Goal: Task Accomplishment & Management: Manage account settings

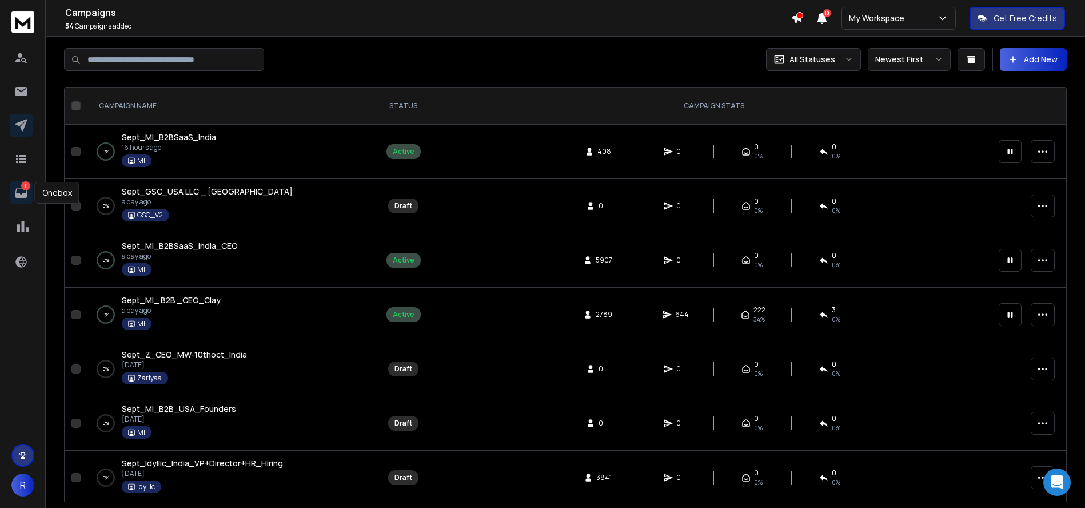
click at [26, 196] on icon at bounding box center [21, 193] width 12 height 10
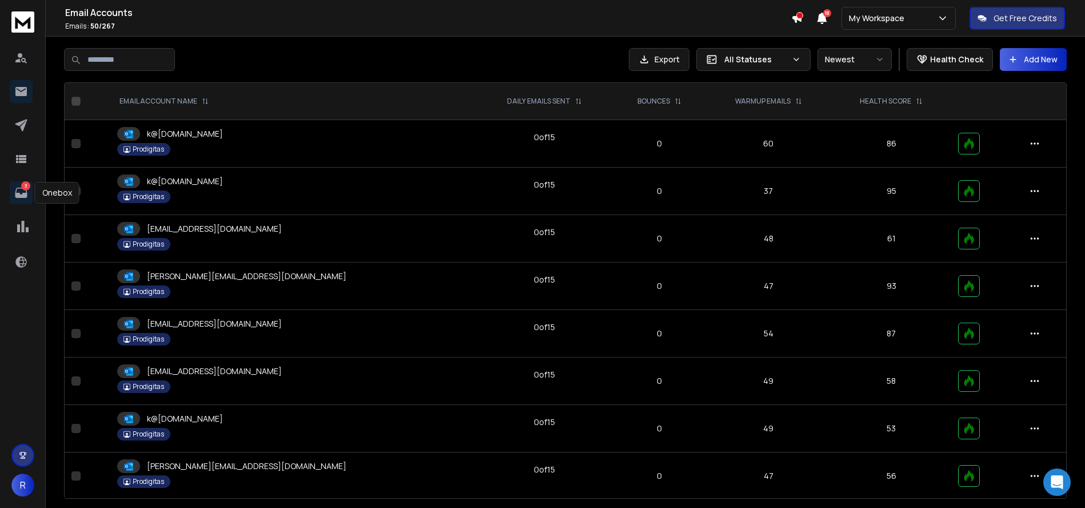
click at [16, 193] on icon at bounding box center [21, 193] width 12 height 10
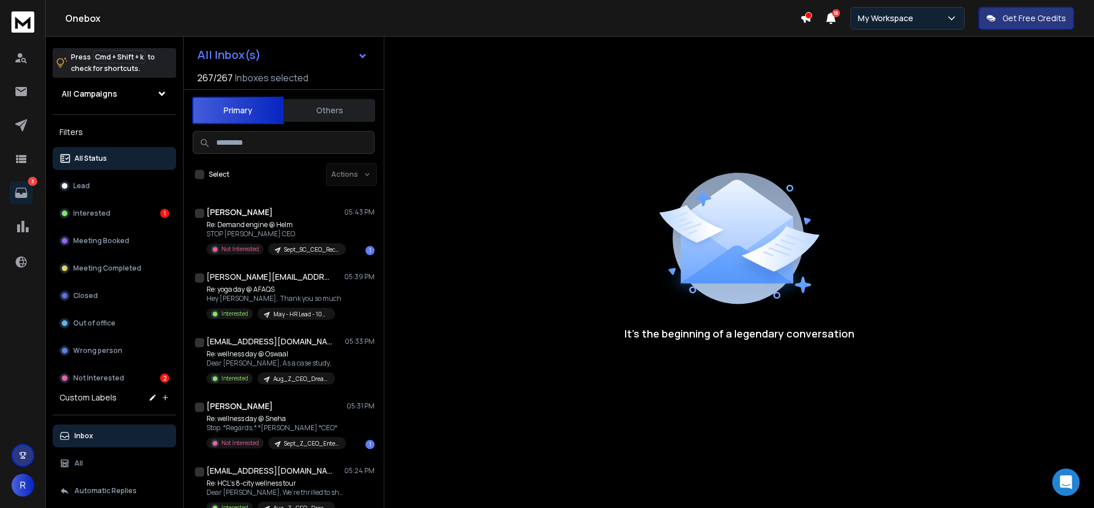
click at [914, 26] on button "My Workspace" at bounding box center [907, 18] width 114 height 23
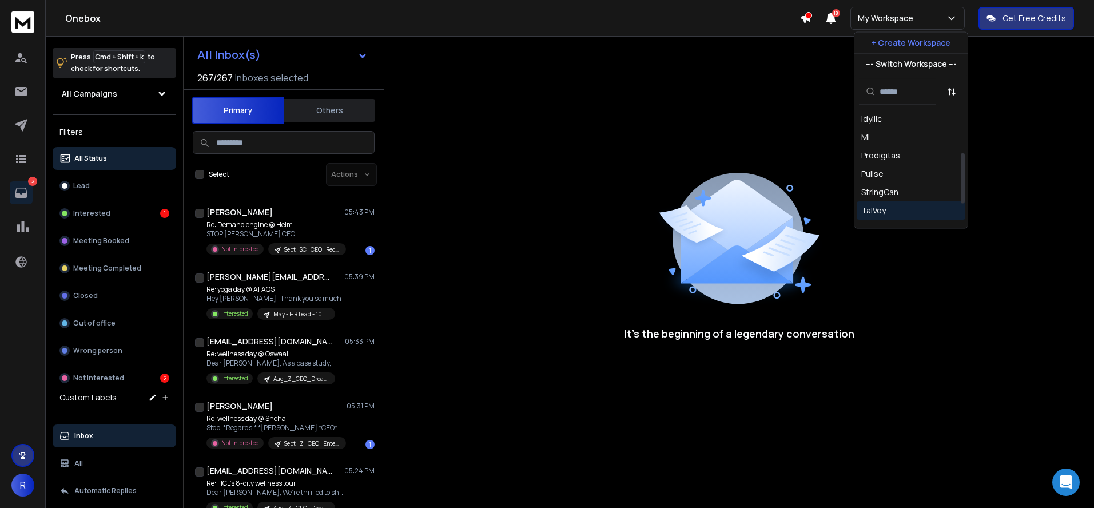
scroll to position [94, 0]
click at [872, 157] on div "Prodigitas" at bounding box center [880, 154] width 39 height 11
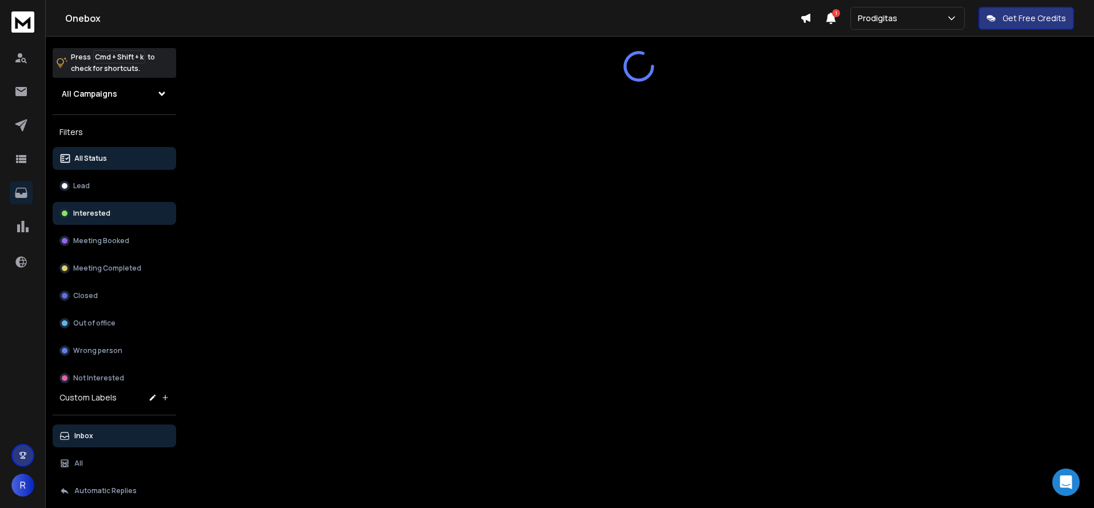
click at [98, 217] on p "Interested" at bounding box center [91, 213] width 37 height 9
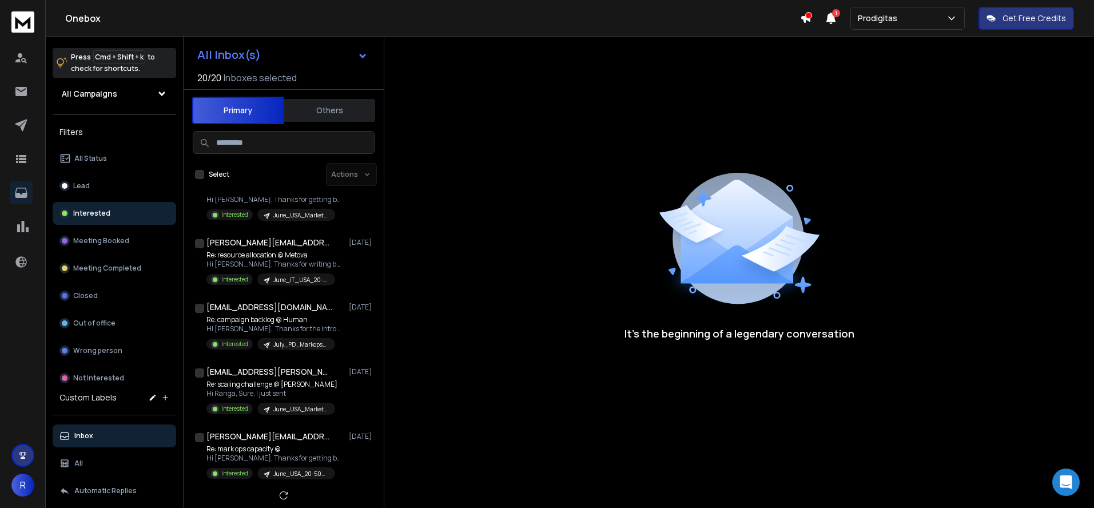
scroll to position [604, 0]
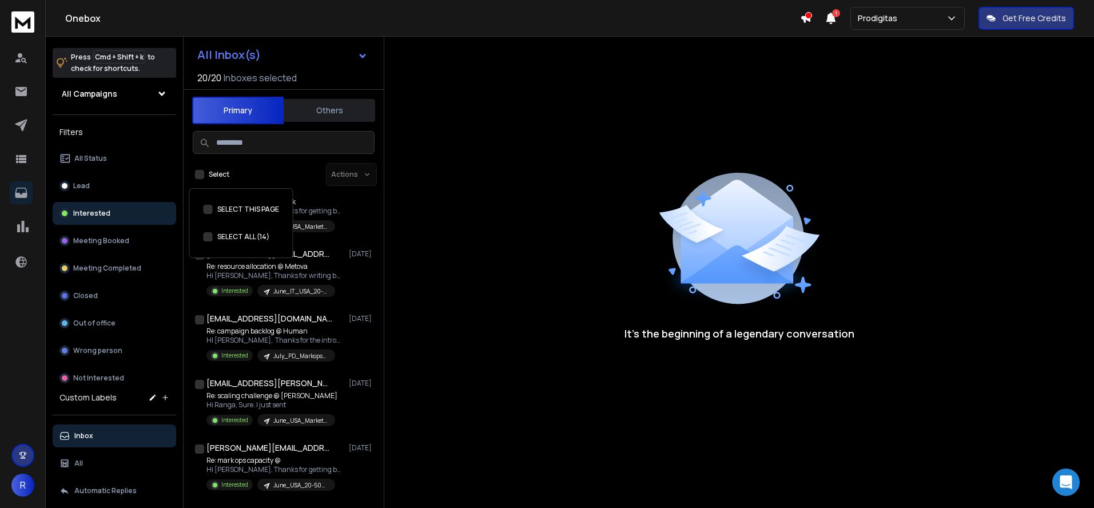
click at [196, 173] on button "SELECT THIS PAGE" at bounding box center [199, 174] width 9 height 9
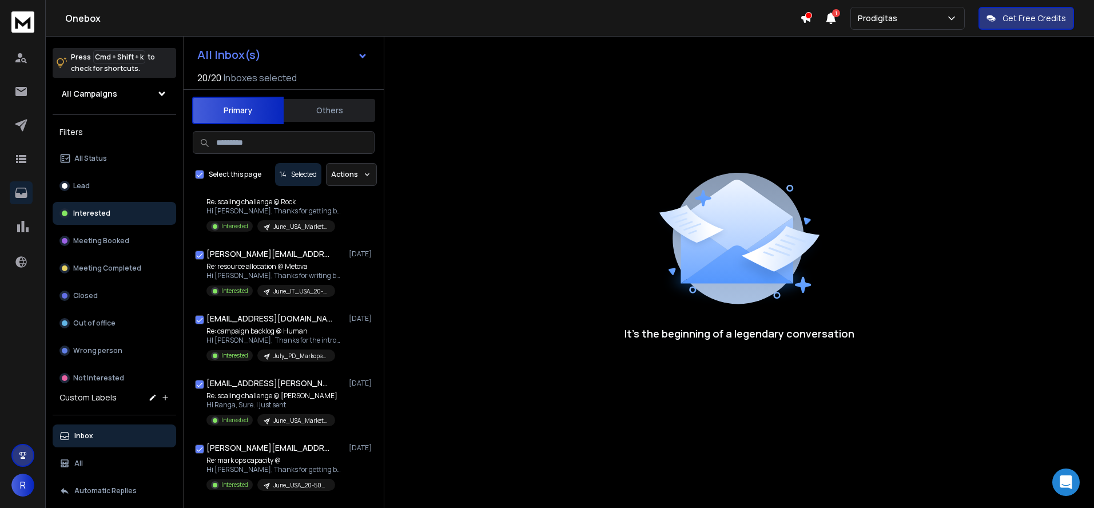
click at [551, 308] on div "It’s the beginning of a legendary conversation" at bounding box center [738, 253] width 709 height 432
click at [197, 170] on button "SELECT THIS PAGE" at bounding box center [199, 174] width 9 height 9
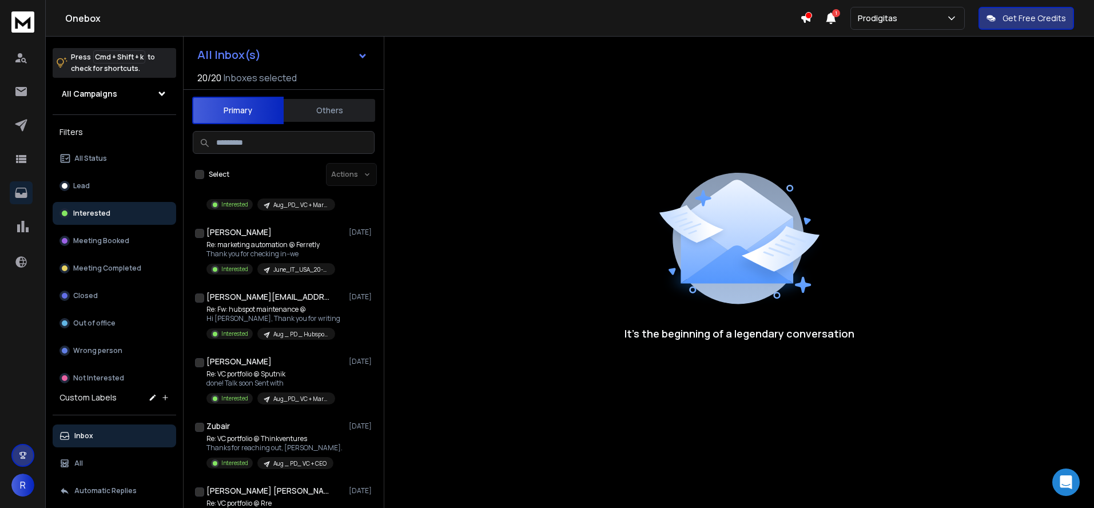
scroll to position [0, 0]
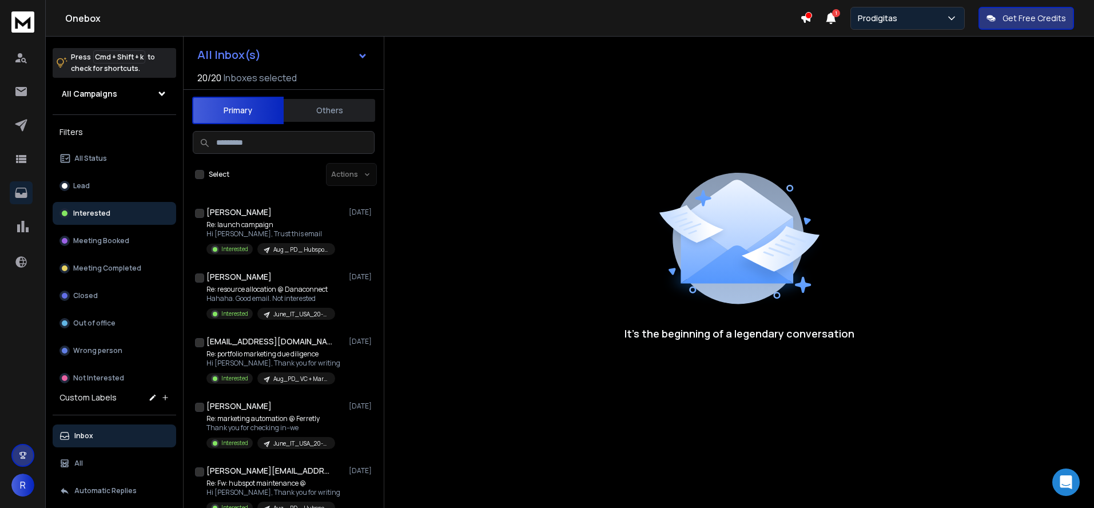
click at [896, 24] on button "Prodigitas" at bounding box center [907, 18] width 114 height 23
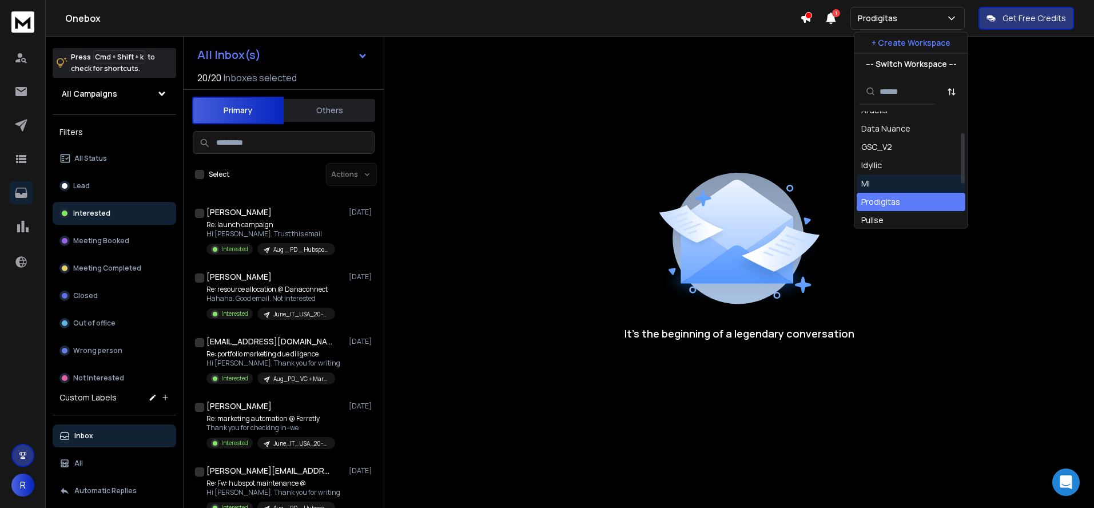
scroll to position [135, 0]
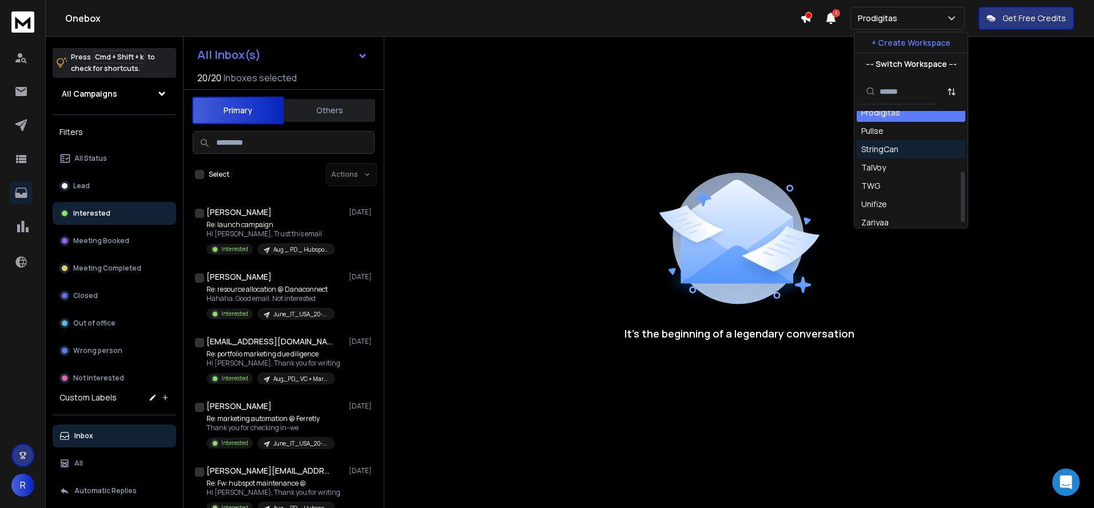
click at [864, 143] on div "StringCan" at bounding box center [910, 150] width 109 height 18
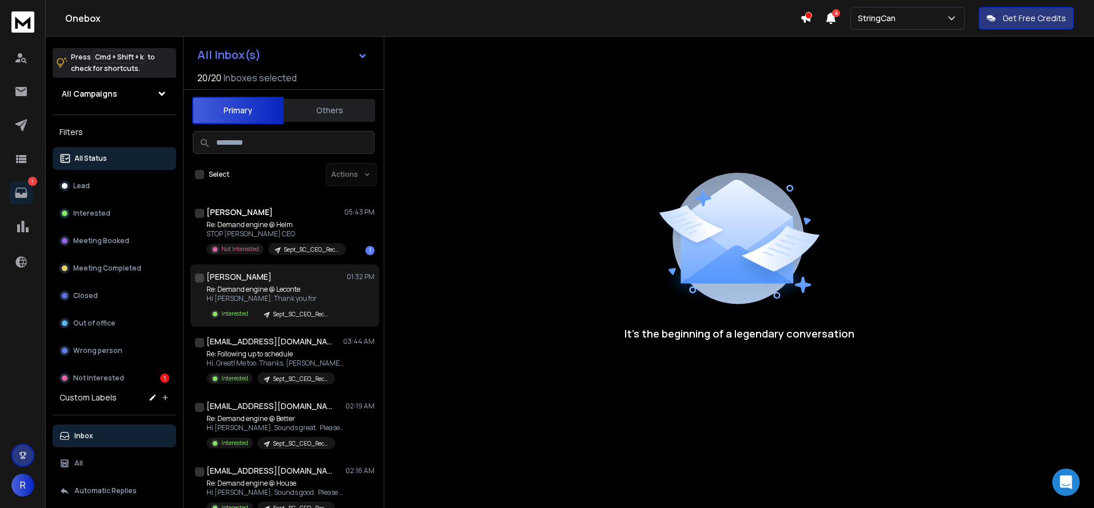
click at [294, 294] on p "Hi [PERSON_NAME], Thank you for" at bounding box center [270, 298] width 129 height 9
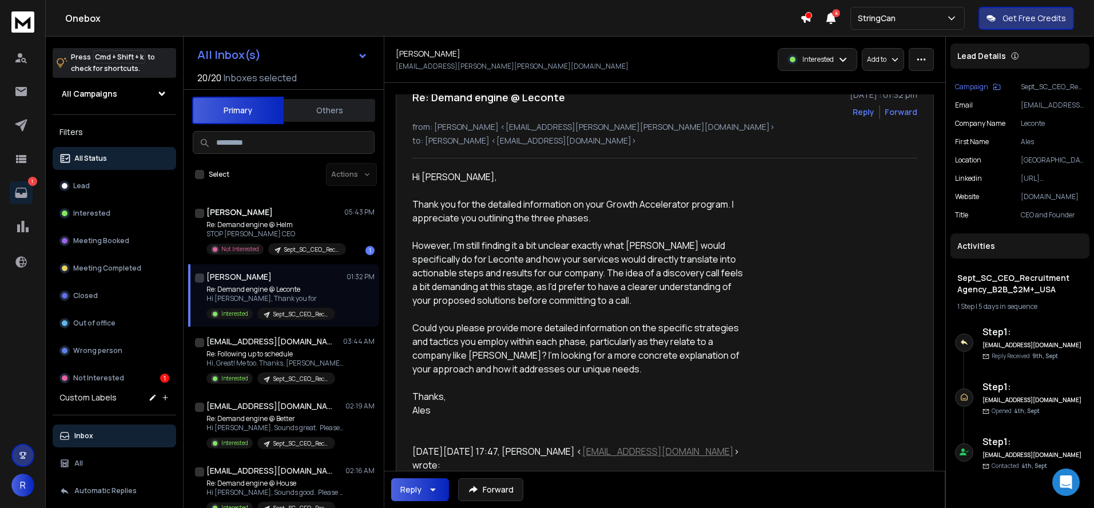
scroll to position [79, 0]
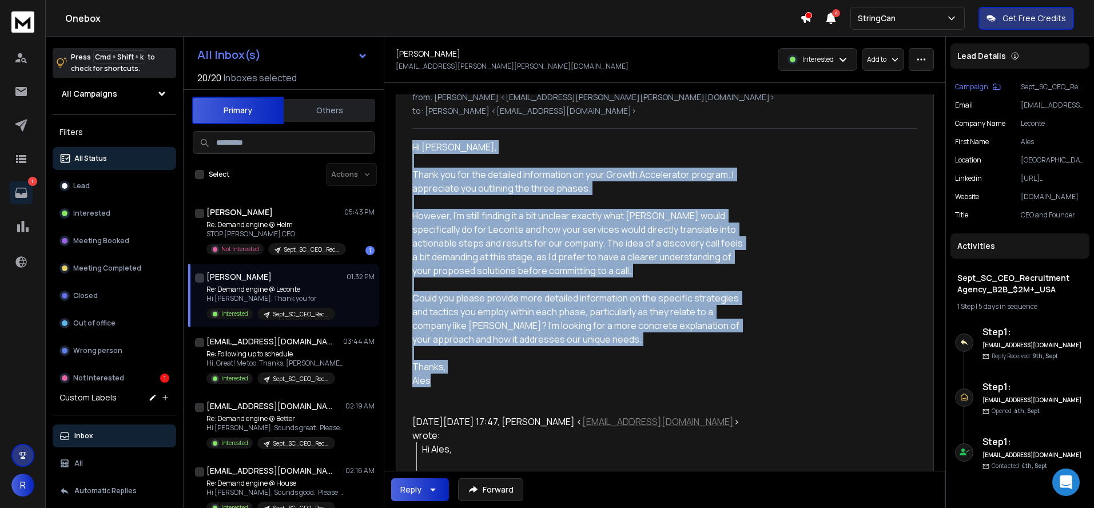
drag, startPoint x: 412, startPoint y: 159, endPoint x: 530, endPoint y: 373, distance: 244.1
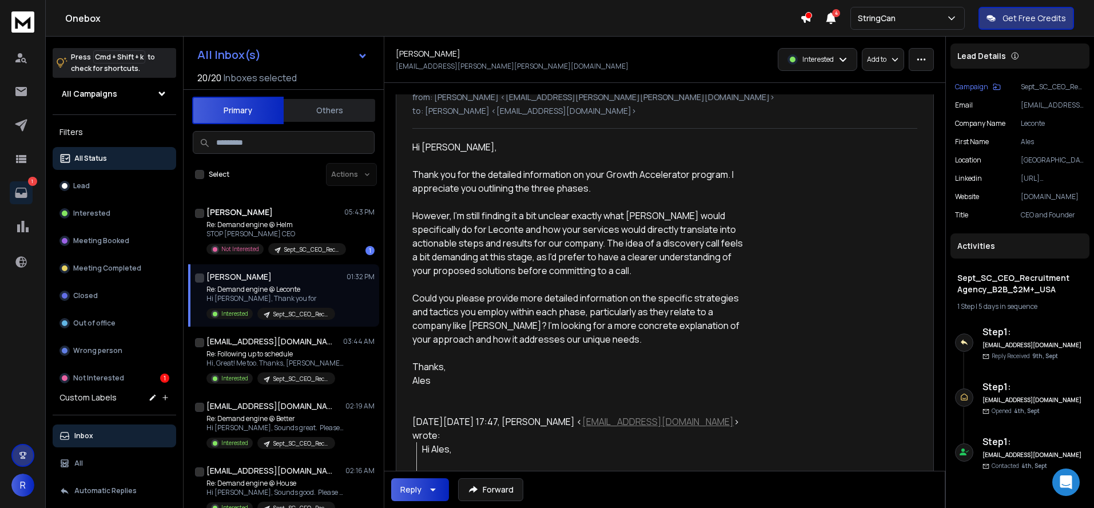
click at [529, 374] on div "Hi Jay, Thank you for the detailed information on your Growth Accelerator progr…" at bounding box center [579, 270] width 334 height 261
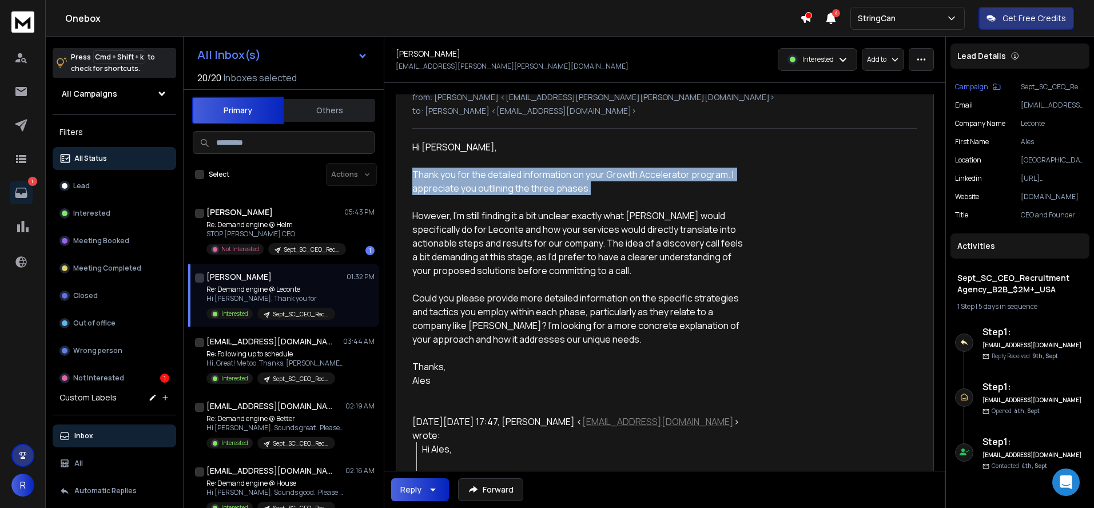
drag, startPoint x: 412, startPoint y: 170, endPoint x: 625, endPoint y: 195, distance: 214.7
click at [625, 194] on div "Thank you for the detailed information on your Growth Accelerator program. I ap…" at bounding box center [579, 181] width 334 height 27
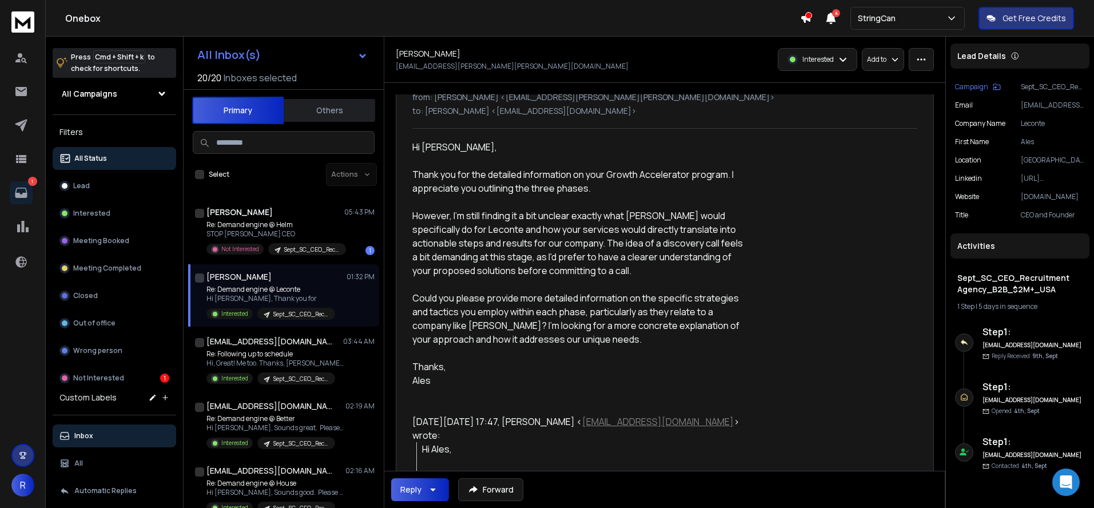
click at [630, 235] on div "However, I'm still finding it a bit unclear exactly what Stringcan would specif…" at bounding box center [579, 243] width 334 height 69
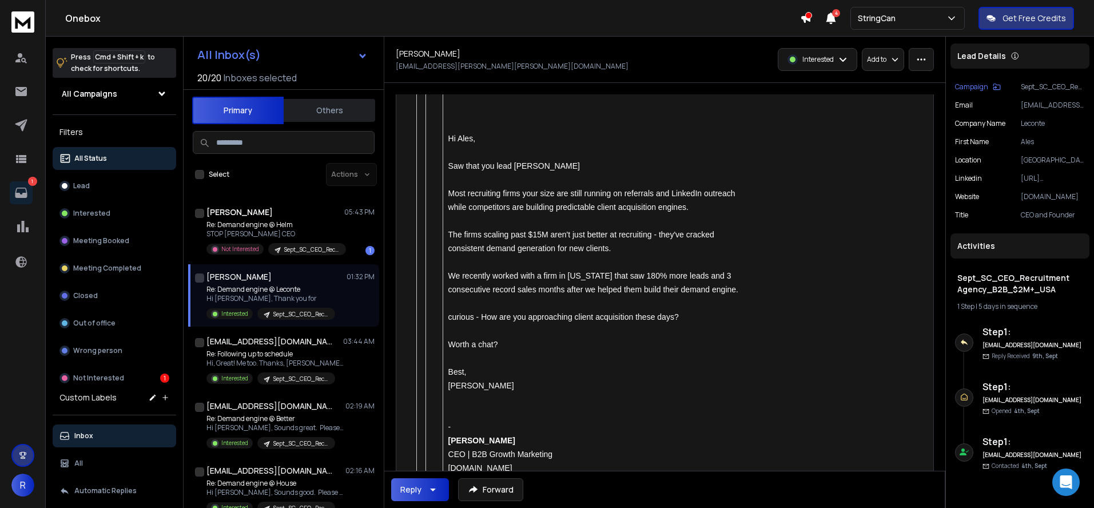
scroll to position [1077, 0]
click at [916, 22] on div "StringCan" at bounding box center [907, 18] width 99 height 11
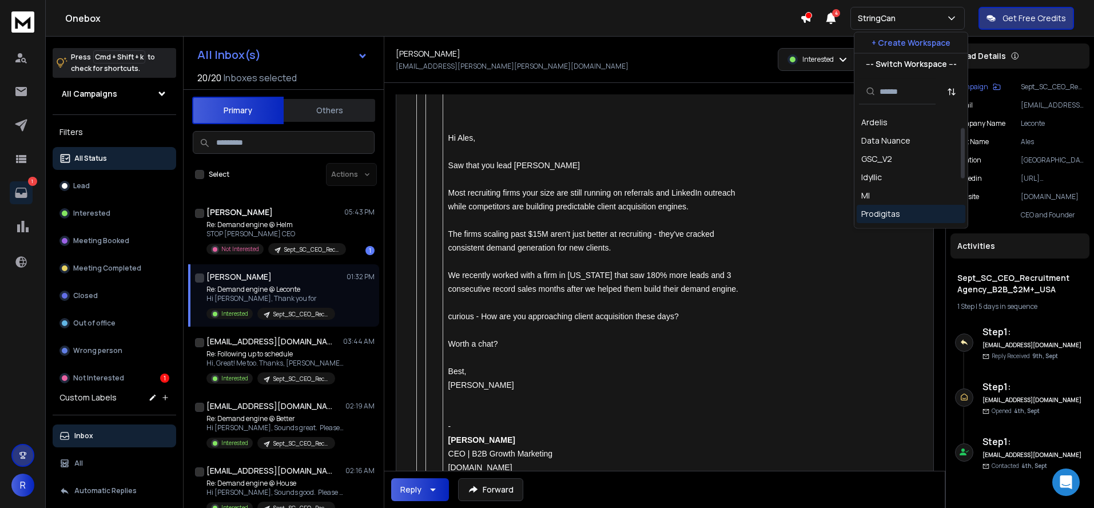
scroll to position [95, 0]
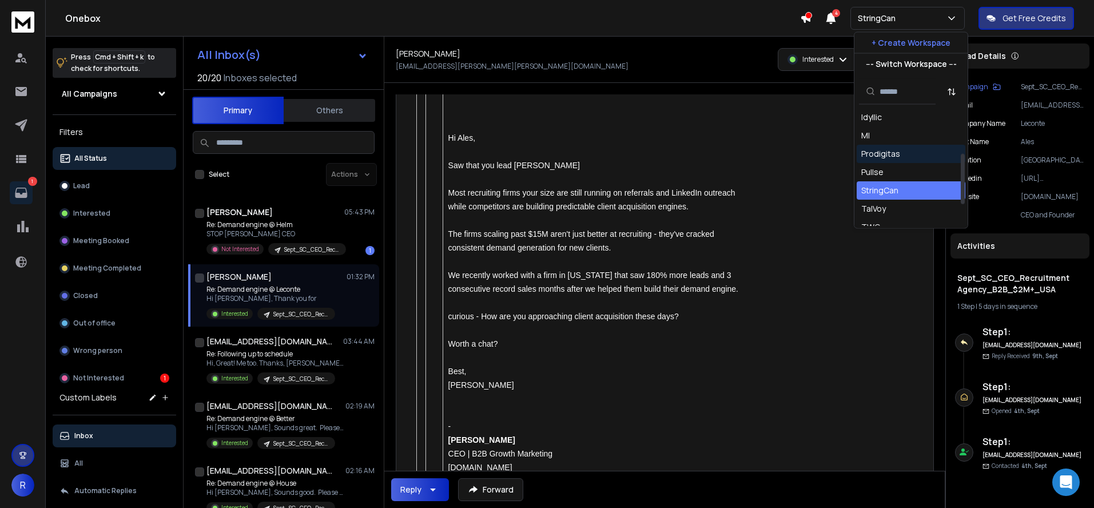
click at [884, 156] on div "Prodigitas" at bounding box center [880, 153] width 39 height 11
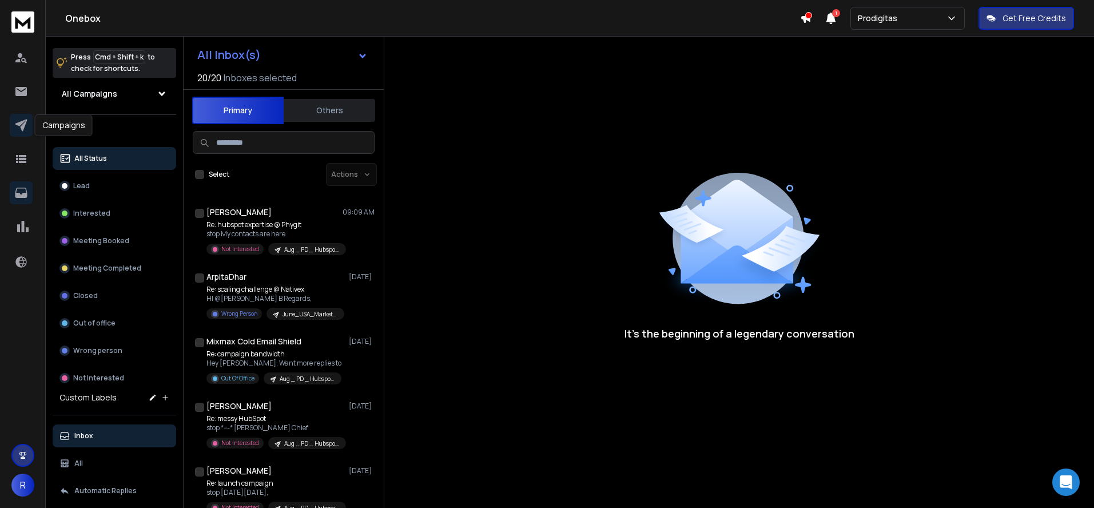
click at [18, 130] on icon at bounding box center [21, 125] width 14 height 14
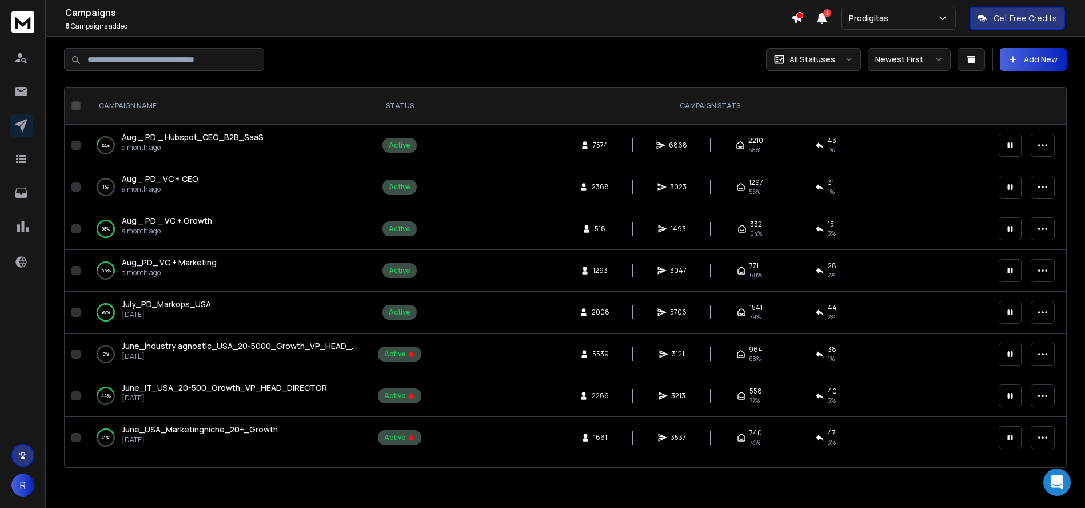
click at [150, 134] on span "Aug _ PD _ Hubspot_CEO_B2B_SaaS" at bounding box center [193, 136] width 142 height 11
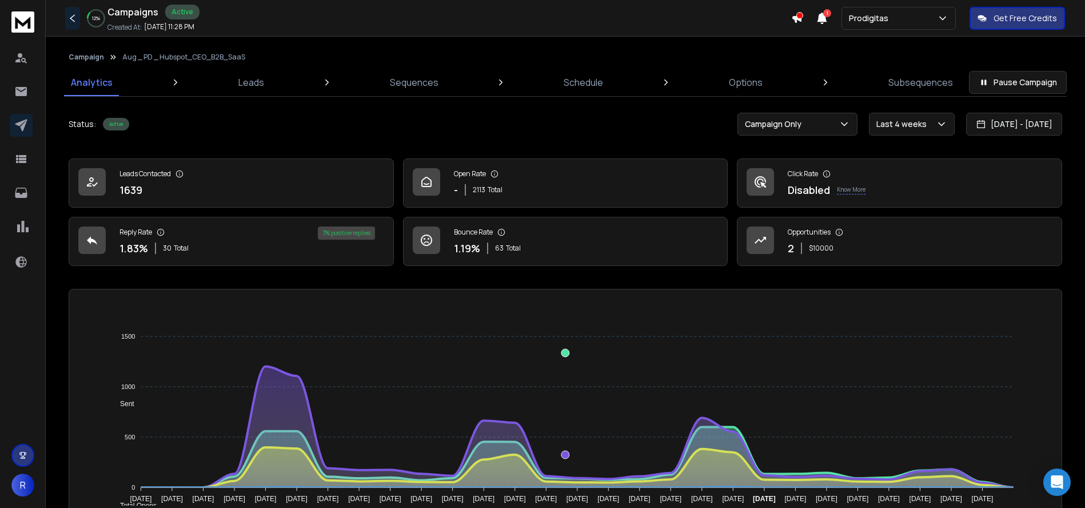
click at [68, 22] on icon at bounding box center [72, 18] width 10 height 10
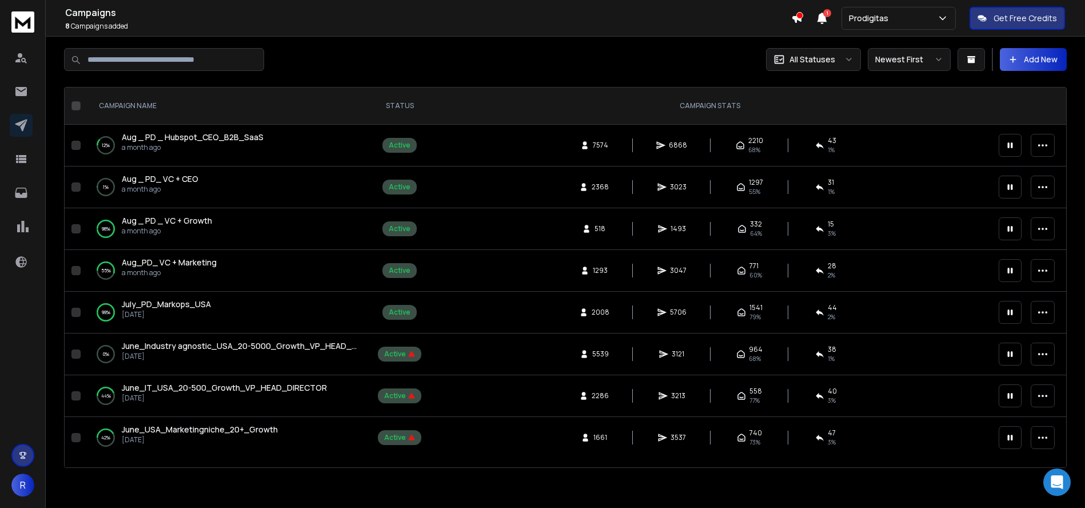
click at [276, 193] on div "1 % Aug _ PD_ VC + CEO a month ago" at bounding box center [228, 186] width 263 height 27
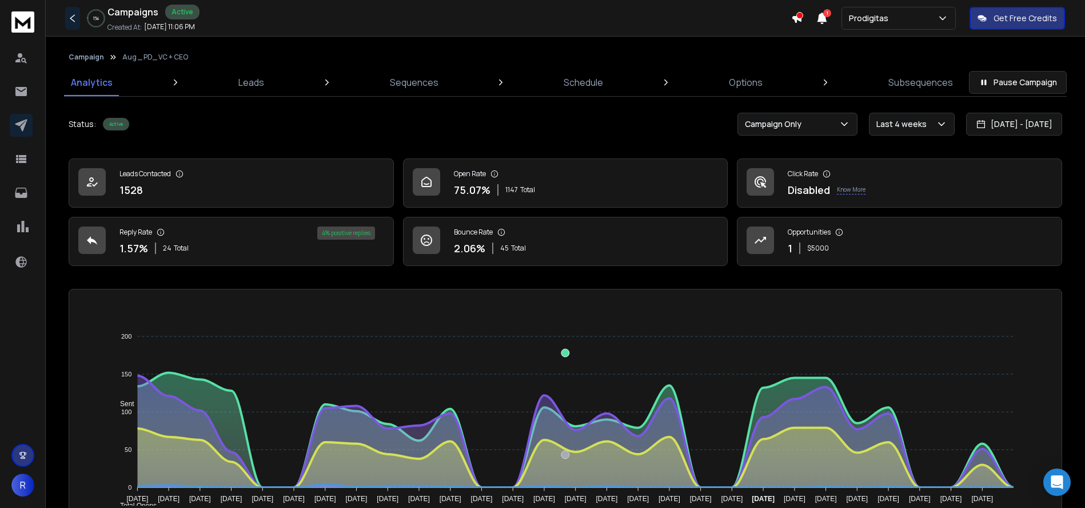
click at [75, 21] on icon at bounding box center [72, 18] width 10 height 10
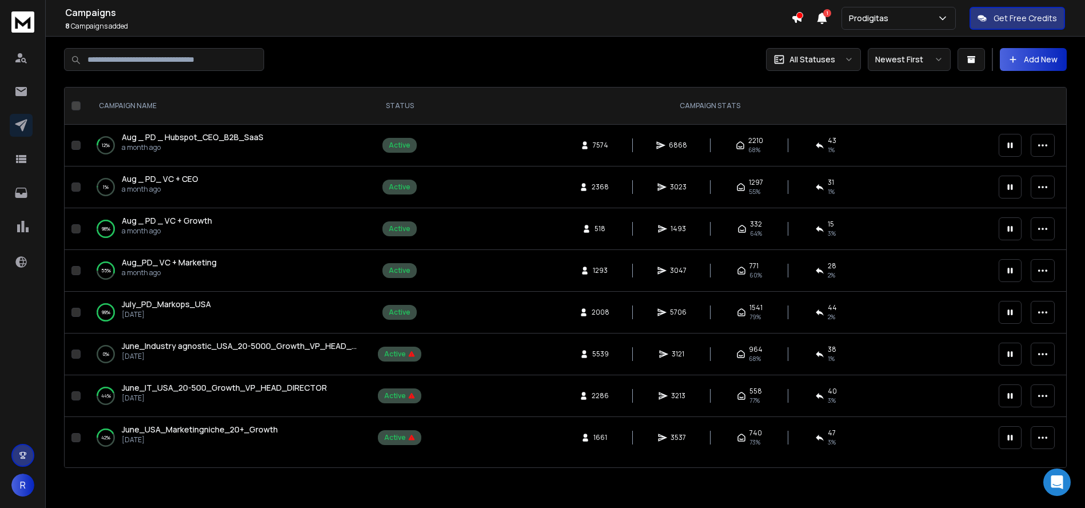
click at [216, 225] on div "98 % Aug _ PD _ VC + Growth a month ago" at bounding box center [228, 228] width 263 height 27
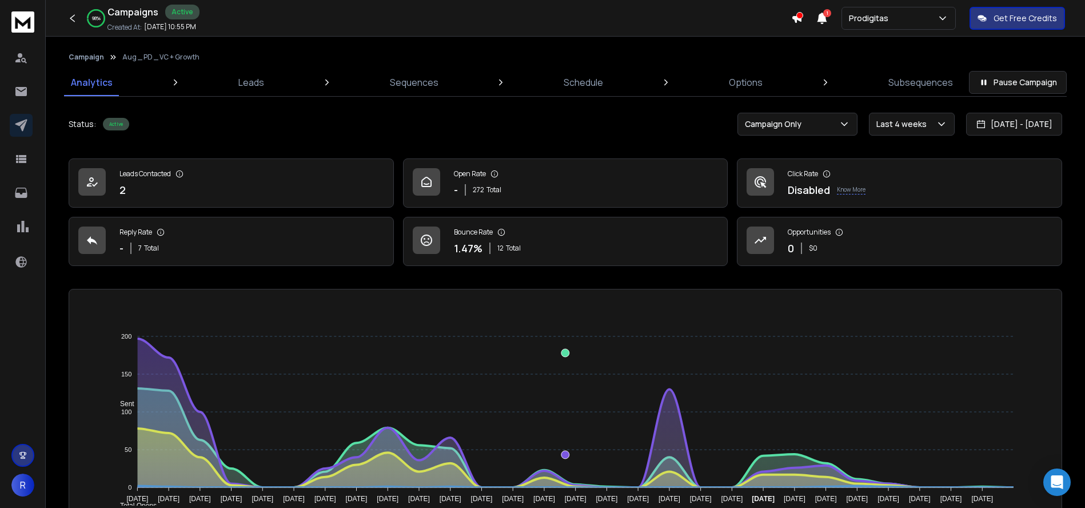
click at [1020, 77] on button "Pause Campaign" at bounding box center [1018, 82] width 98 height 23
click at [65, 20] on button at bounding box center [72, 18] width 15 height 23
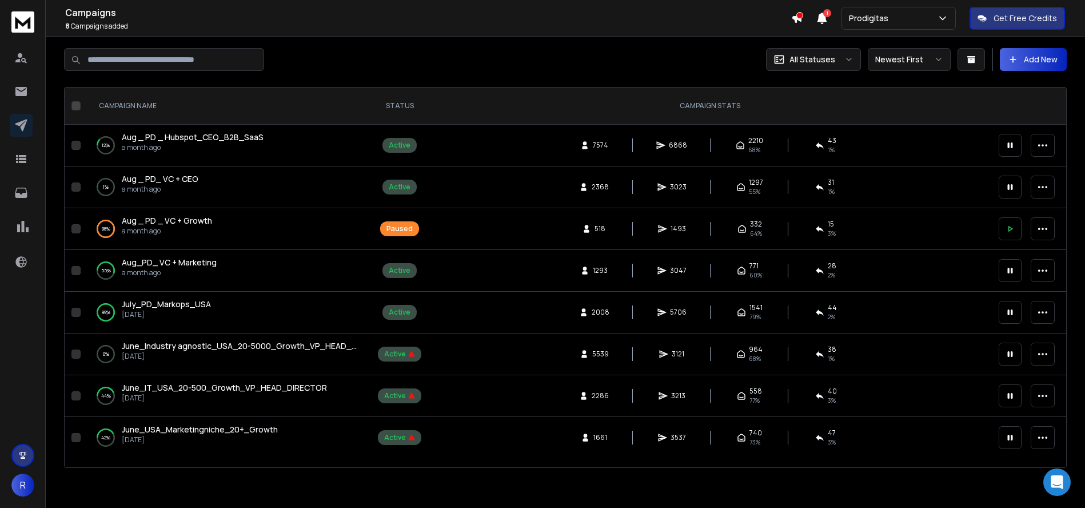
drag, startPoint x: 1038, startPoint y: 222, endPoint x: 1037, endPoint y: 229, distance: 7.0
click at [1038, 222] on button "button" at bounding box center [1043, 228] width 24 height 23
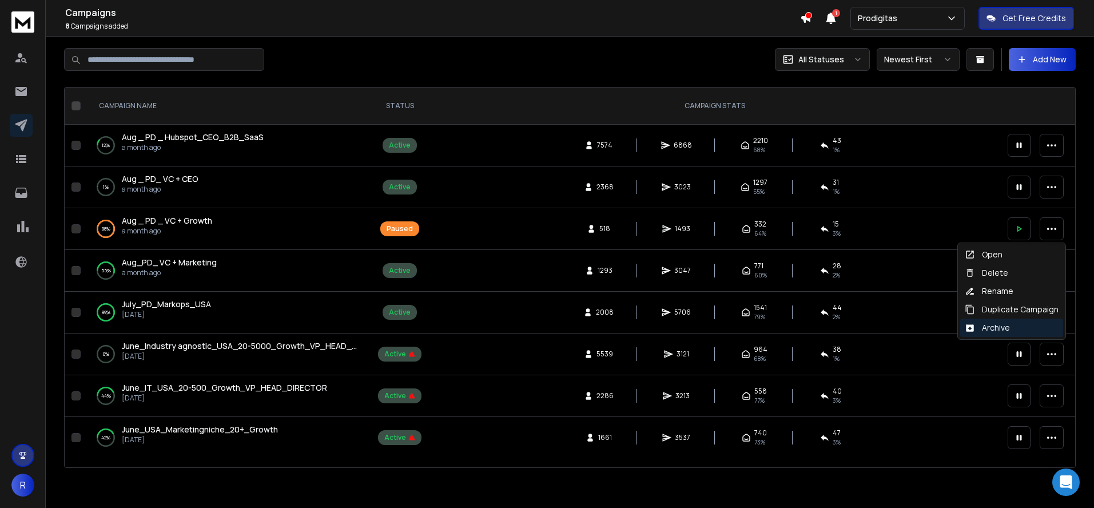
click at [988, 323] on div "Archive" at bounding box center [986, 327] width 45 height 11
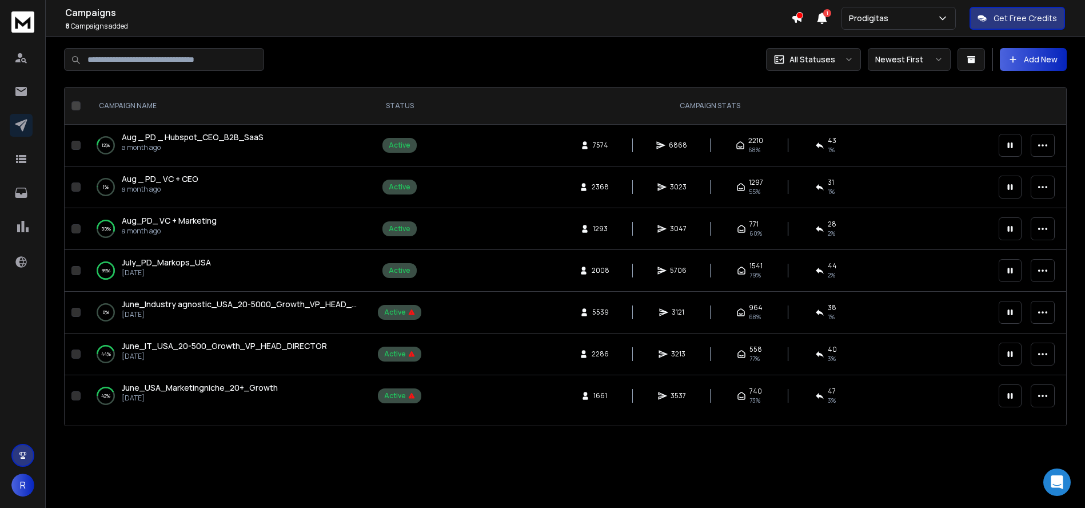
click at [210, 302] on span "June_Industry agnostic_USA_20-5000_Growth_VP_HEAD_DIRECTOR_" at bounding box center [259, 303] width 275 height 11
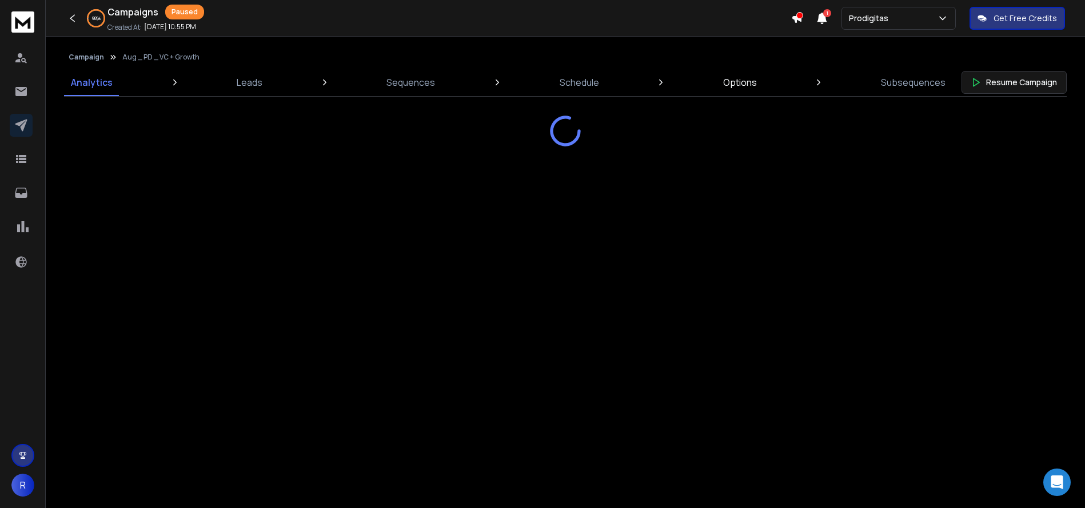
click at [740, 83] on p "Options" at bounding box center [740, 82] width 34 height 14
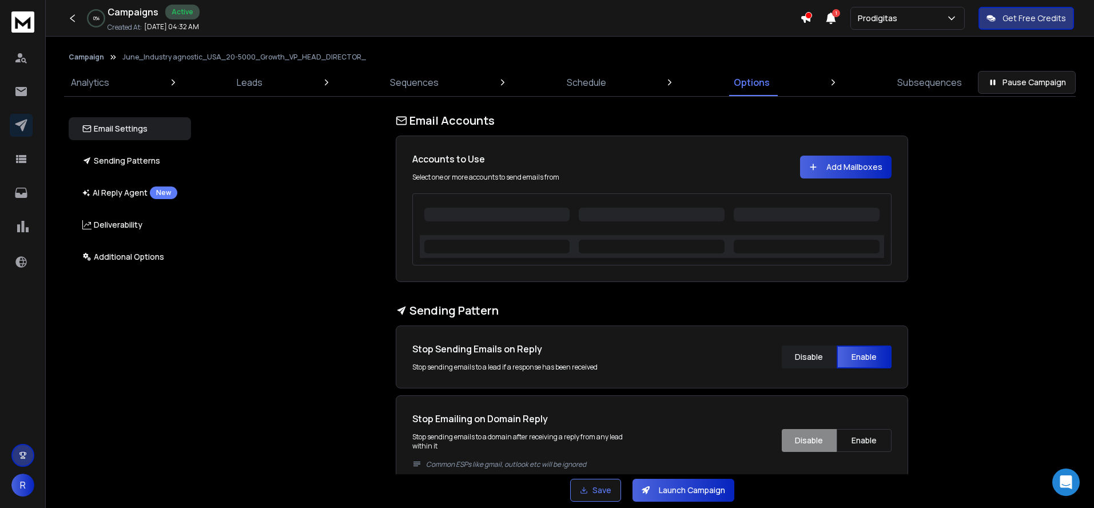
click at [838, 164] on button "Add Mailboxes" at bounding box center [845, 167] width 91 height 23
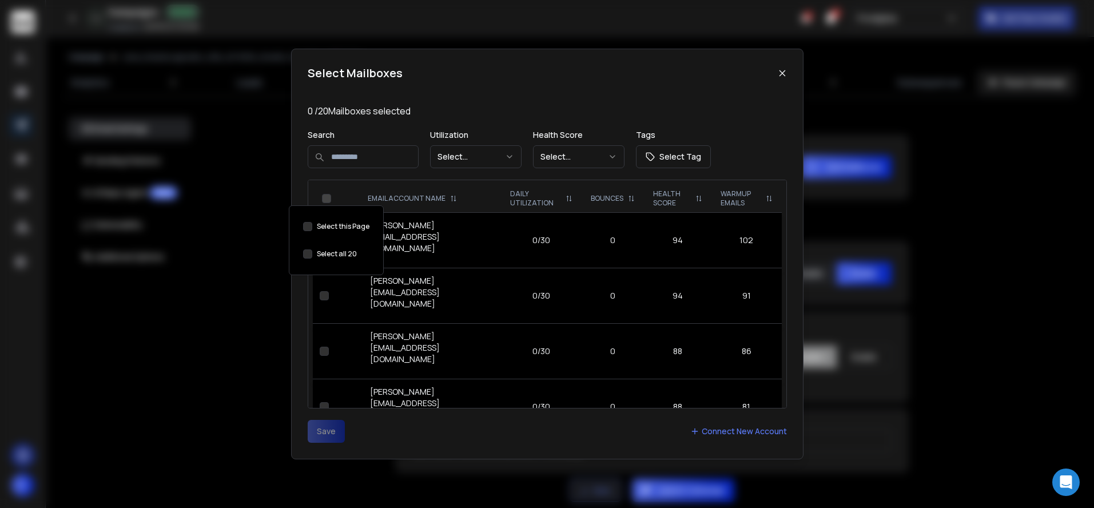
click at [325, 199] on button "Select this Page" at bounding box center [326, 198] width 9 height 9
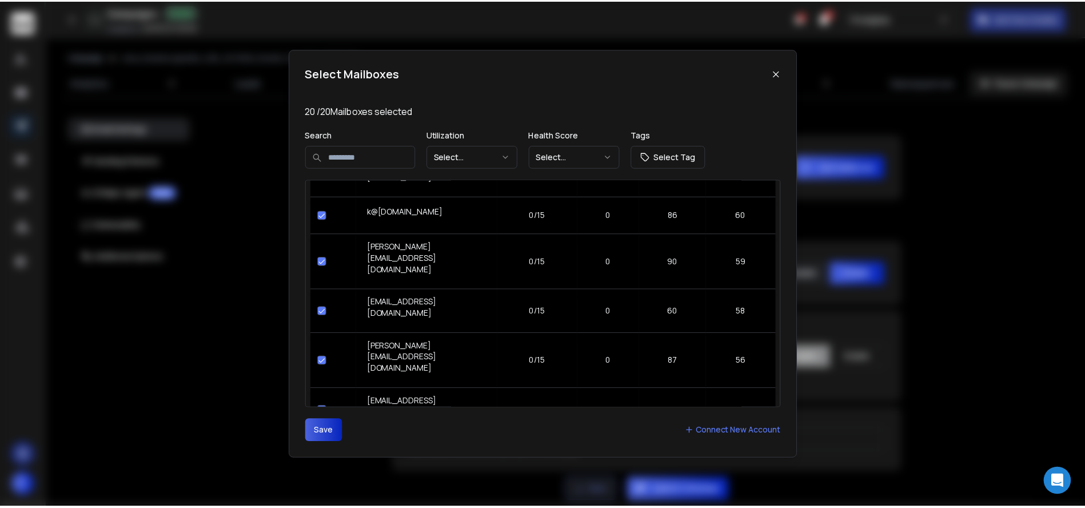
scroll to position [552, 0]
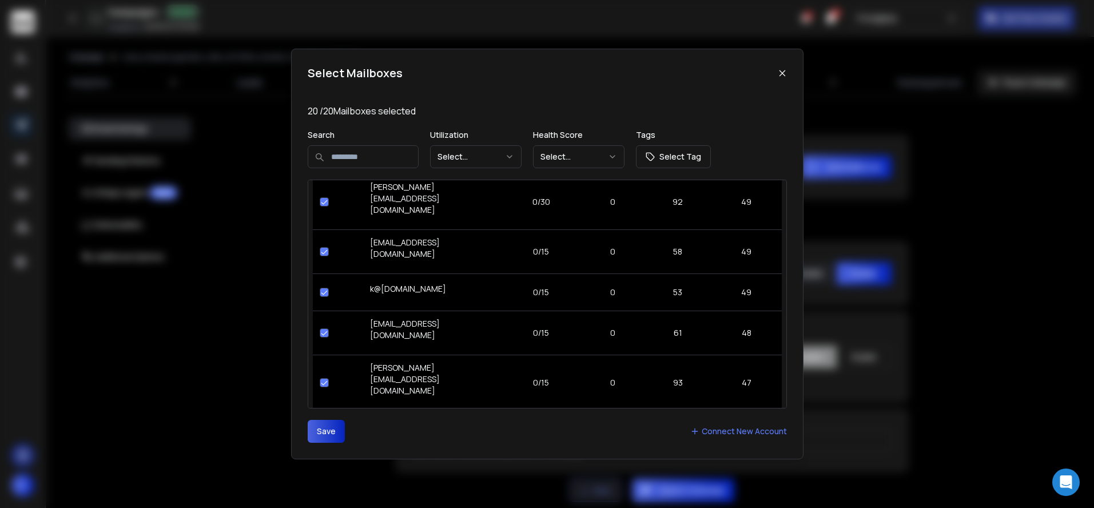
drag, startPoint x: 326, startPoint y: 429, endPoint x: 289, endPoint y: 417, distance: 38.9
click at [326, 429] on button "Save" at bounding box center [326, 431] width 37 height 23
click at [265, 405] on div "Select Mailboxes 20 / 20 Mailboxes selected Search Utilization Select... Health…" at bounding box center [547, 253] width 1094 height 433
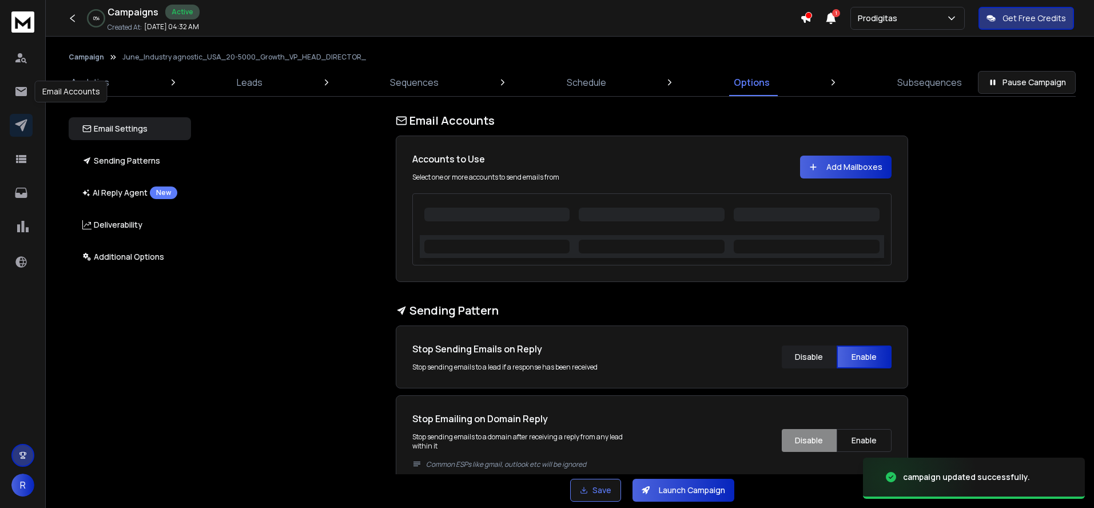
click at [23, 97] on icon at bounding box center [21, 92] width 14 height 14
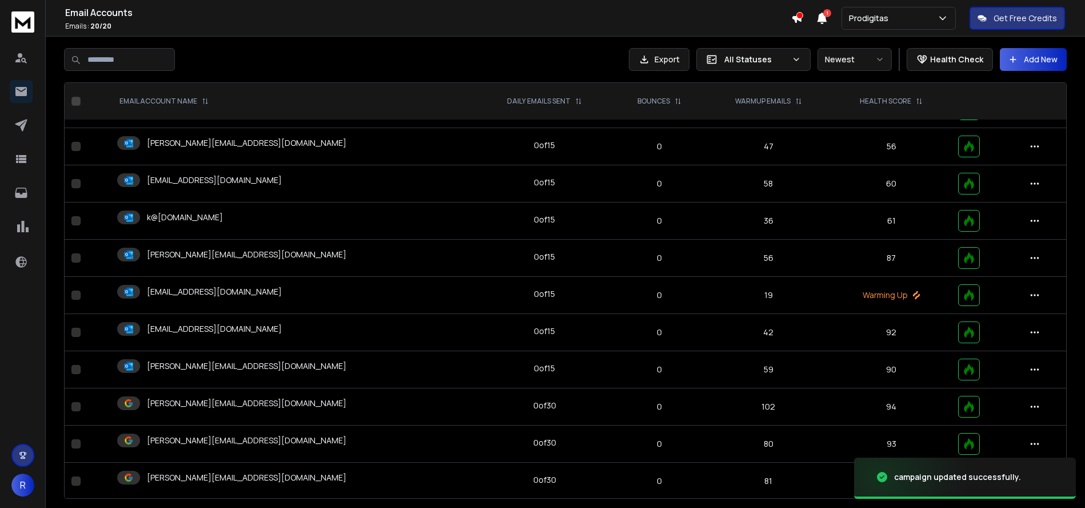
scroll to position [256, 0]
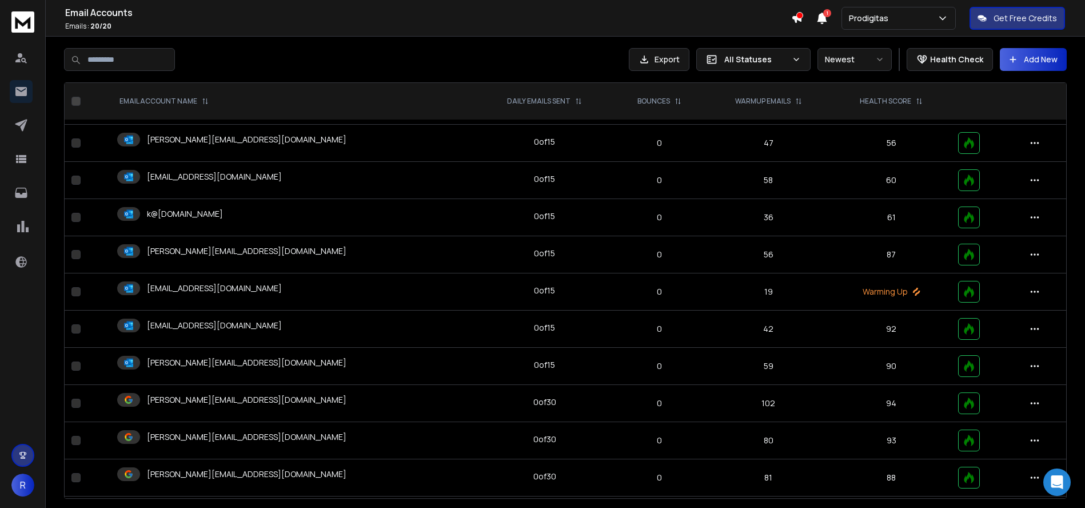
click at [258, 461] on td "[PERSON_NAME][EMAIL_ADDRESS][DOMAIN_NAME]" at bounding box center [293, 477] width 366 height 37
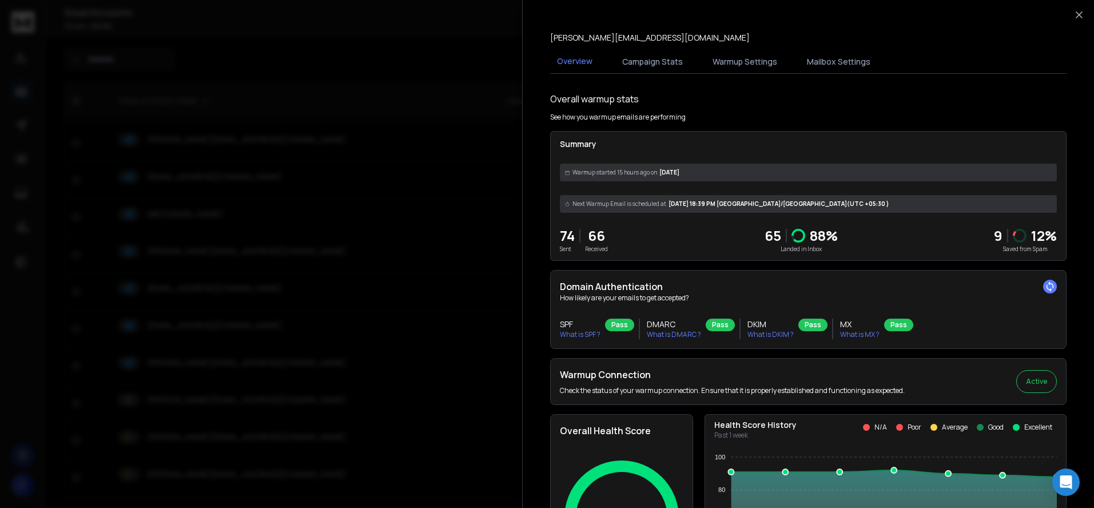
click at [827, 59] on button "Mailbox Settings" at bounding box center [838, 61] width 77 height 25
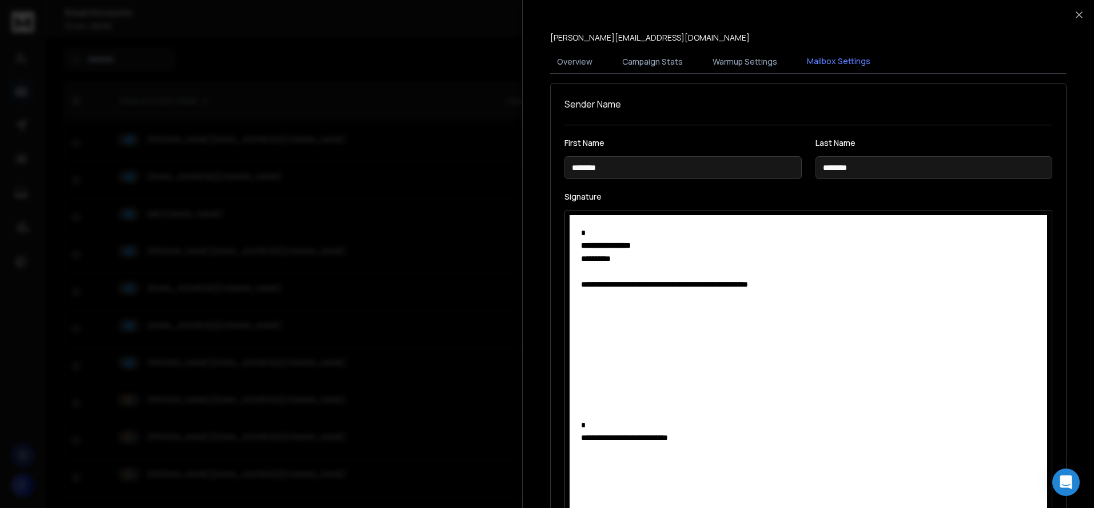
click at [648, 288] on span "**********" at bounding box center [664, 284] width 167 height 8
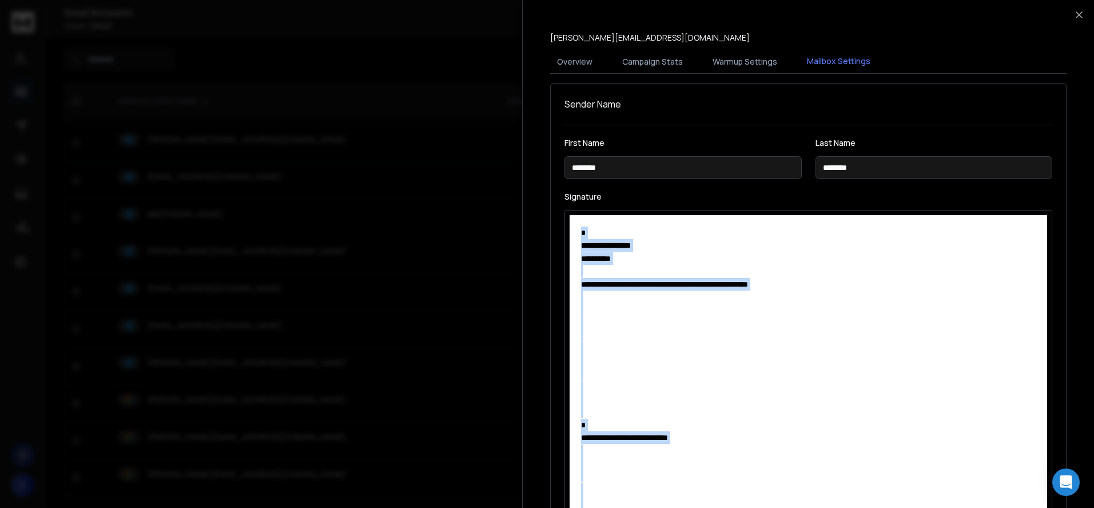
copy div "**********"
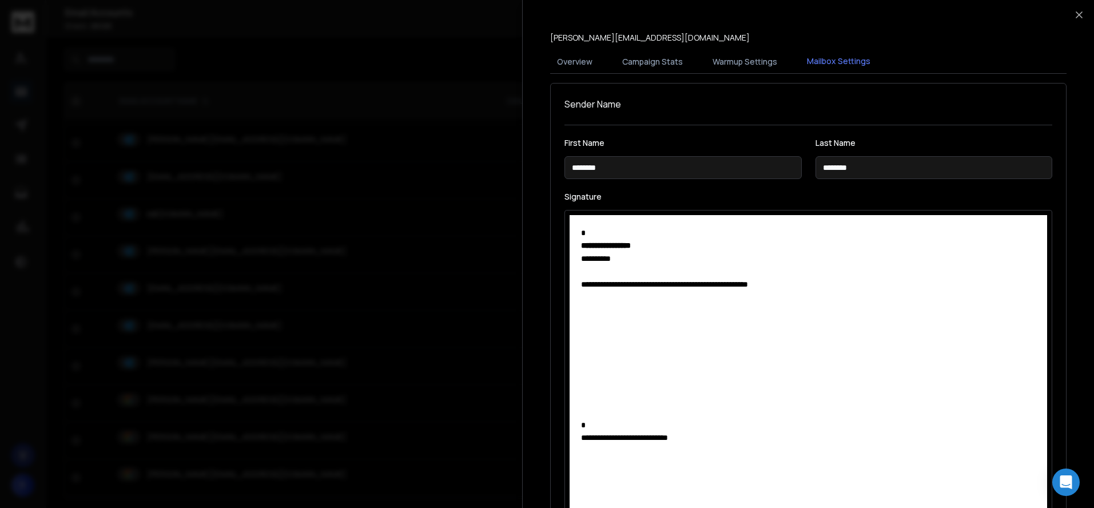
click at [231, 288] on div at bounding box center [547, 254] width 1094 height 508
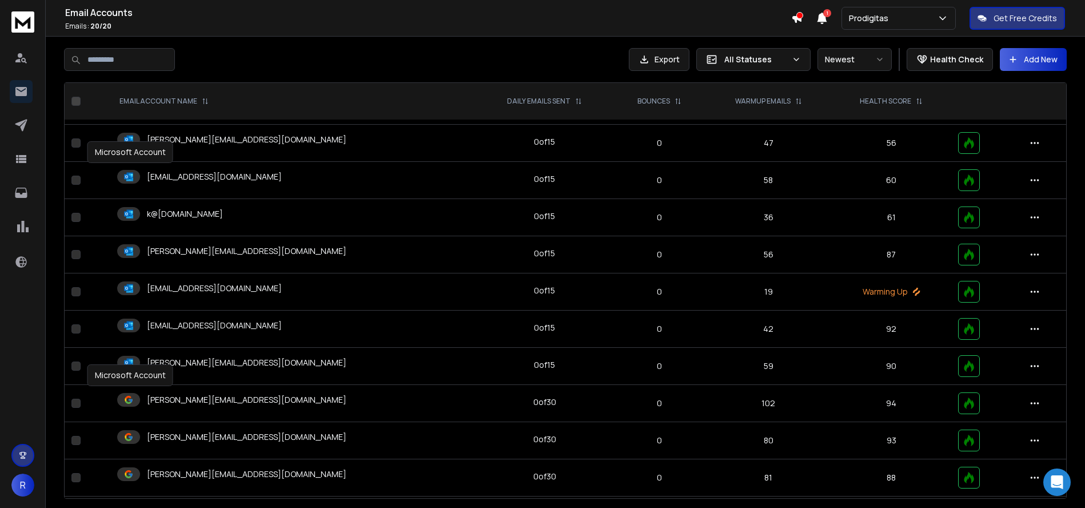
scroll to position [0, 0]
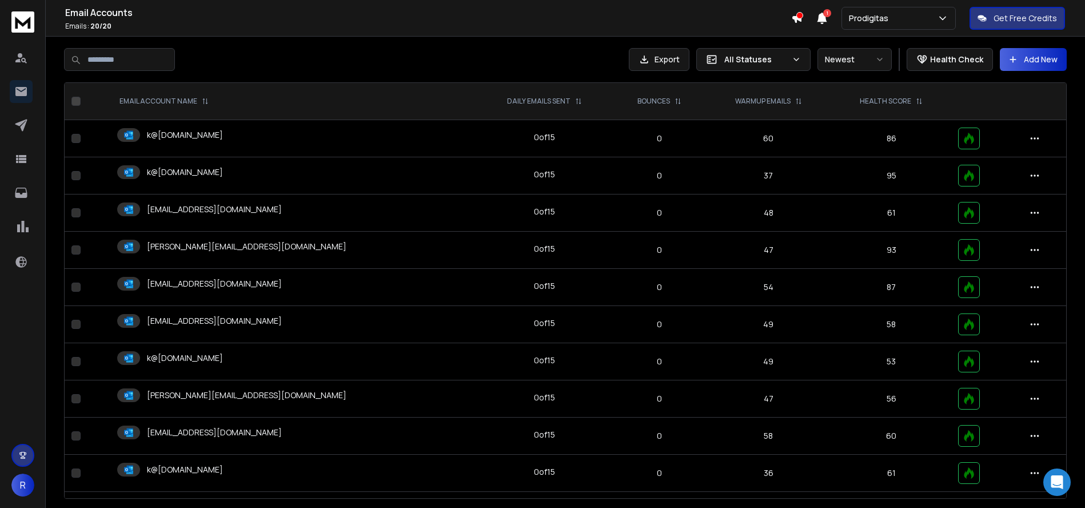
click at [169, 181] on td "k@[DOMAIN_NAME]" at bounding box center [293, 175] width 366 height 37
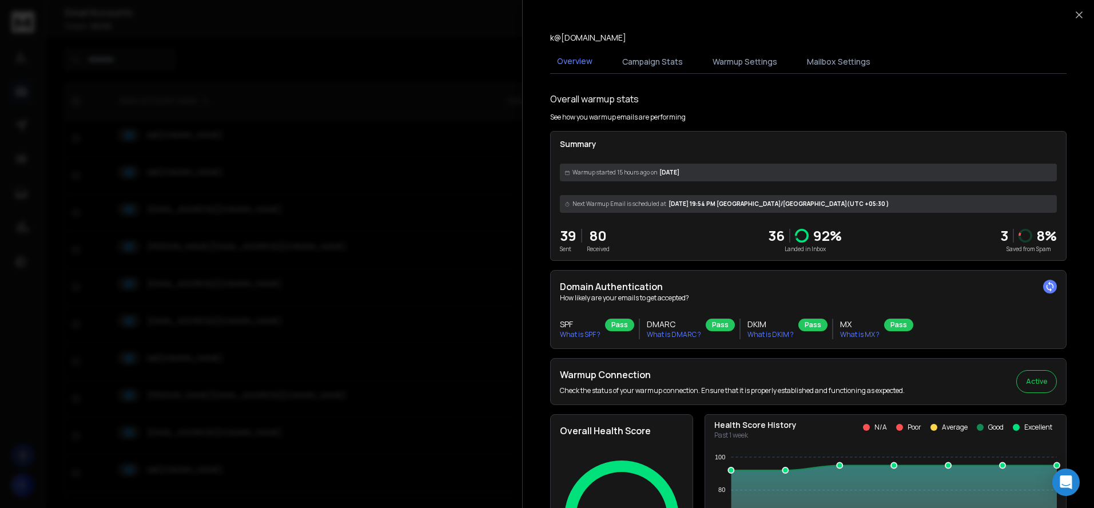
click at [826, 58] on button "Mailbox Settings" at bounding box center [838, 61] width 77 height 25
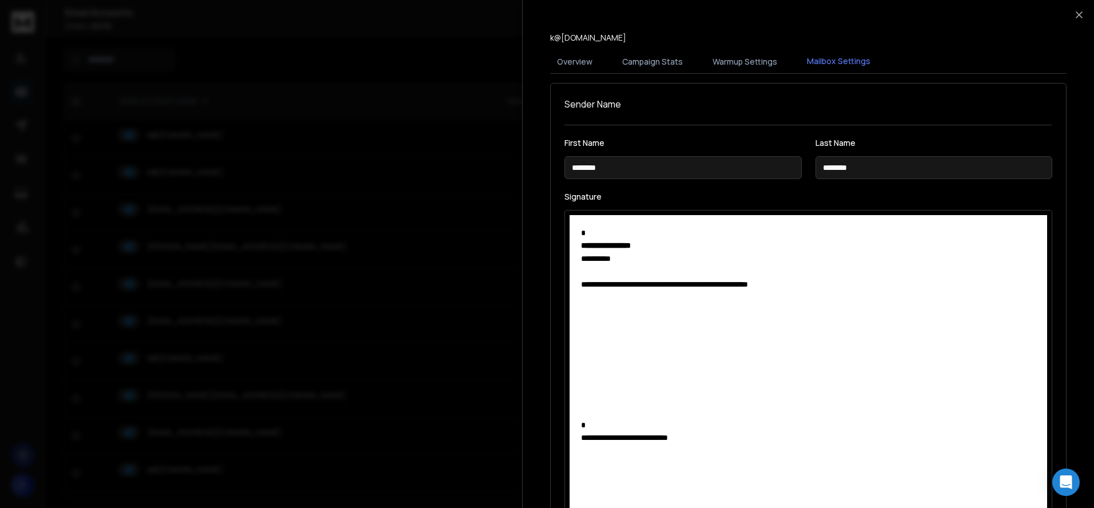
click at [334, 233] on div at bounding box center [547, 254] width 1094 height 508
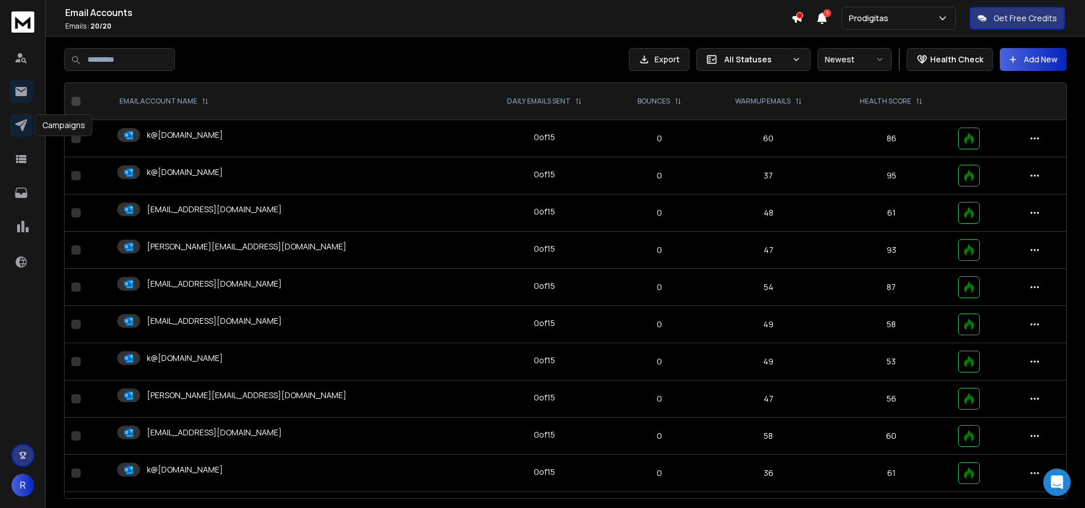
click at [27, 124] on icon at bounding box center [21, 125] width 14 height 14
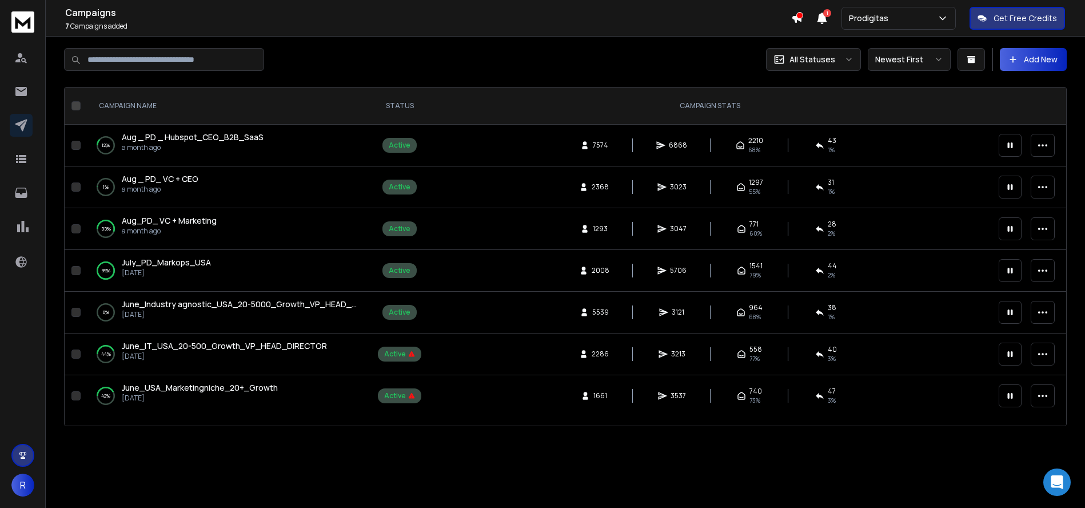
scroll to position [59, 0]
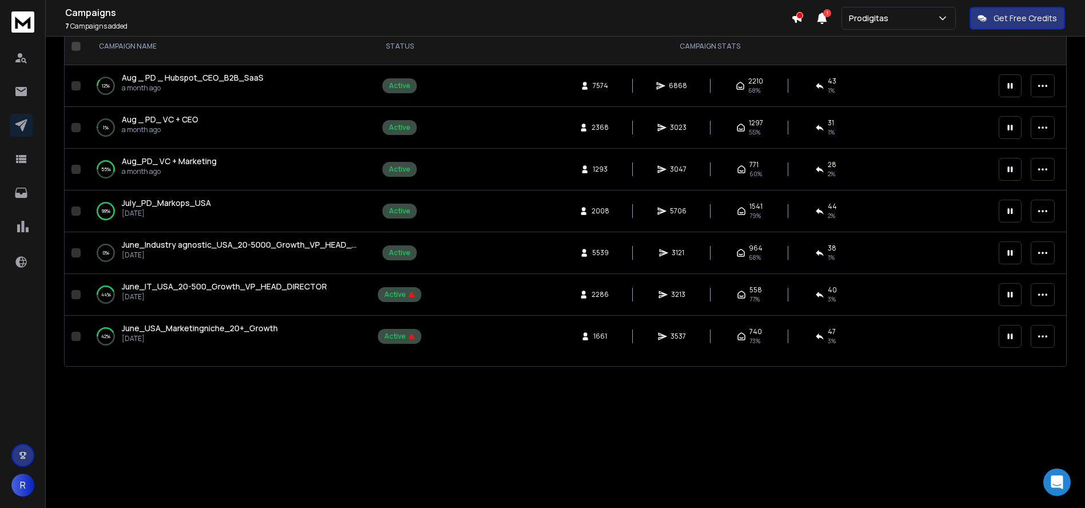
click at [290, 290] on span "June_IT_USA_20-500_Growth_VP_HEAD_DIRECTOR" at bounding box center [224, 286] width 205 height 11
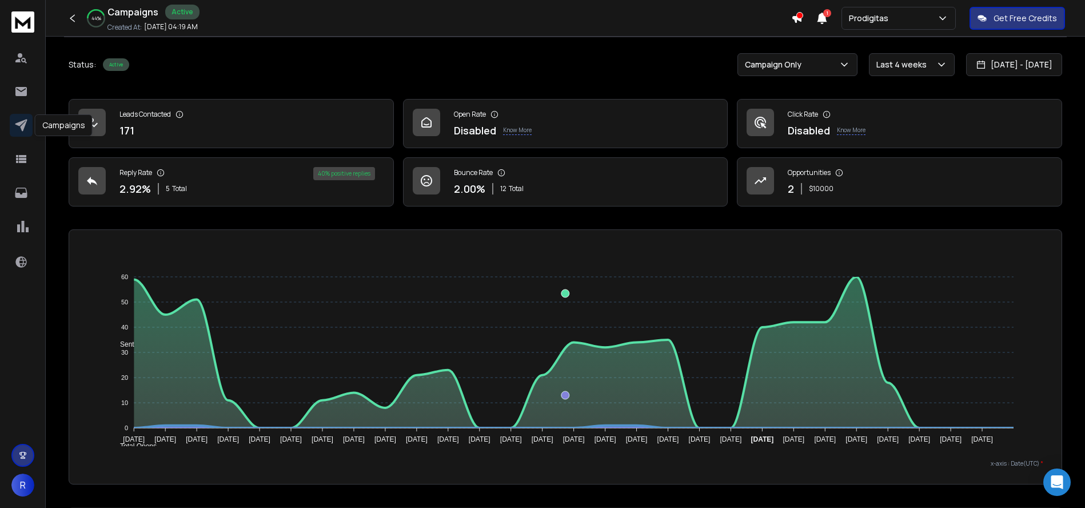
click at [25, 120] on icon at bounding box center [21, 125] width 12 height 12
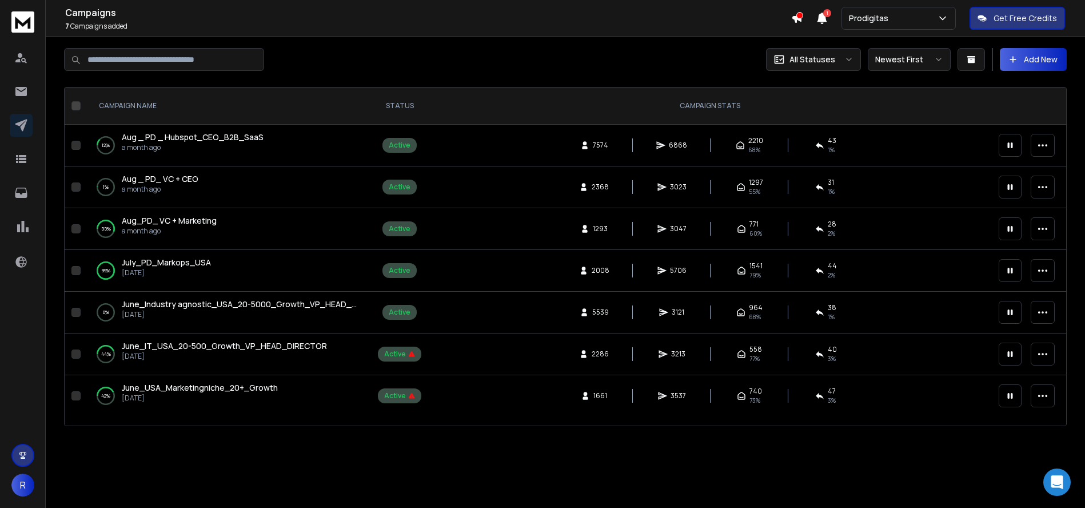
click at [189, 346] on span "June_IT_USA_20-500_Growth_VP_HEAD_DIRECTOR" at bounding box center [224, 345] width 205 height 11
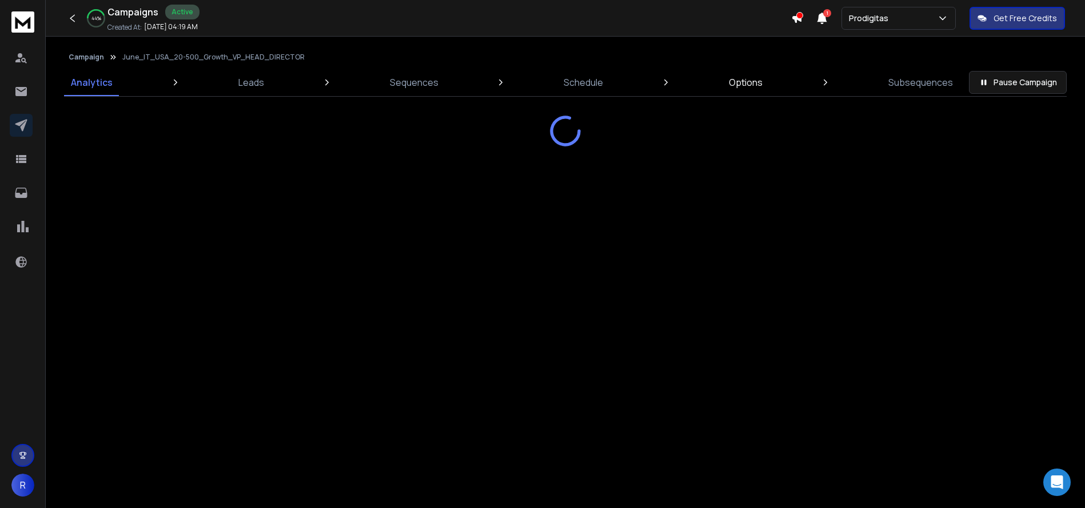
click at [737, 81] on p "Options" at bounding box center [746, 82] width 34 height 14
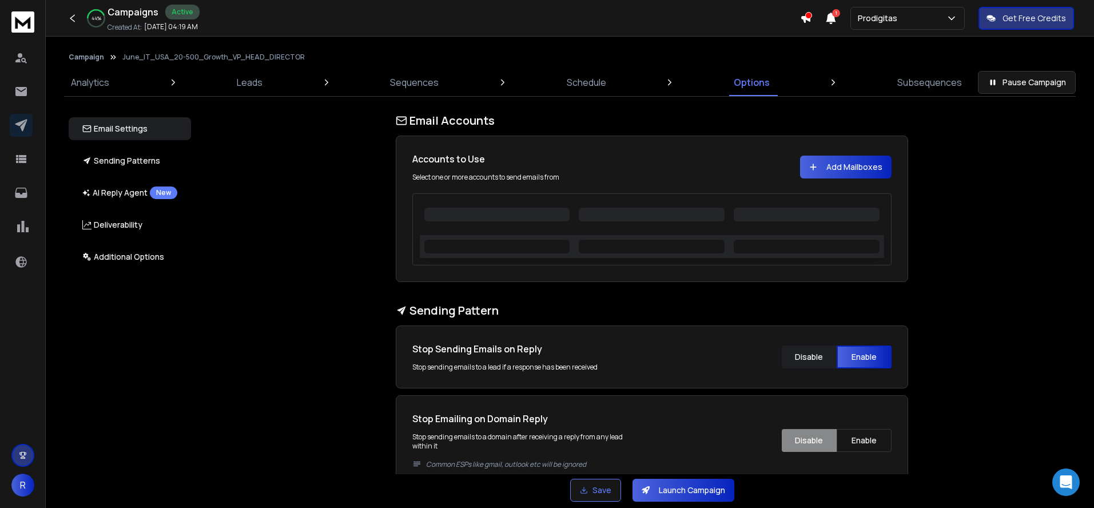
click at [856, 168] on button "Add Mailboxes" at bounding box center [845, 167] width 91 height 23
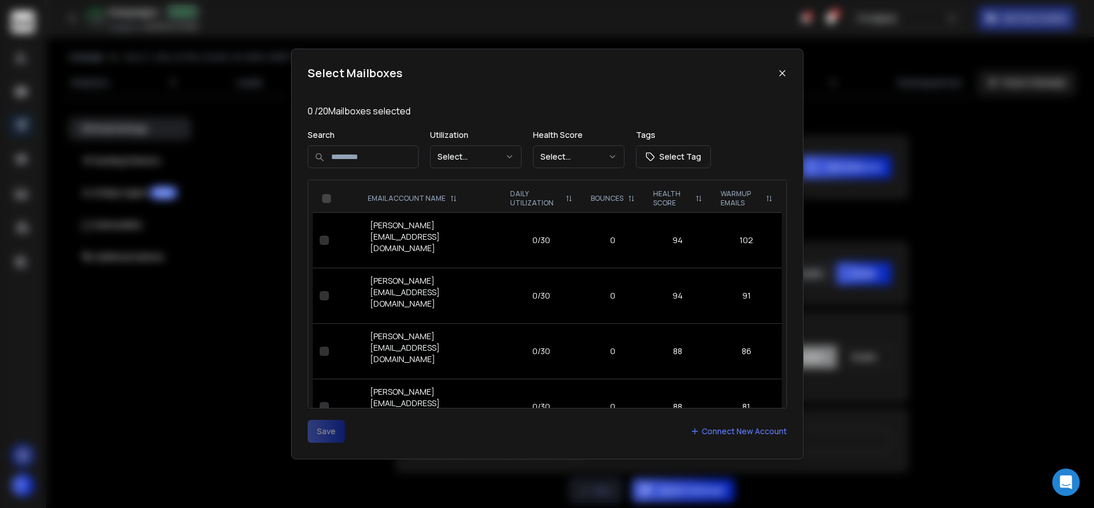
click at [326, 197] on button "button" at bounding box center [326, 198] width 9 height 9
click at [324, 433] on button "Save" at bounding box center [326, 431] width 37 height 23
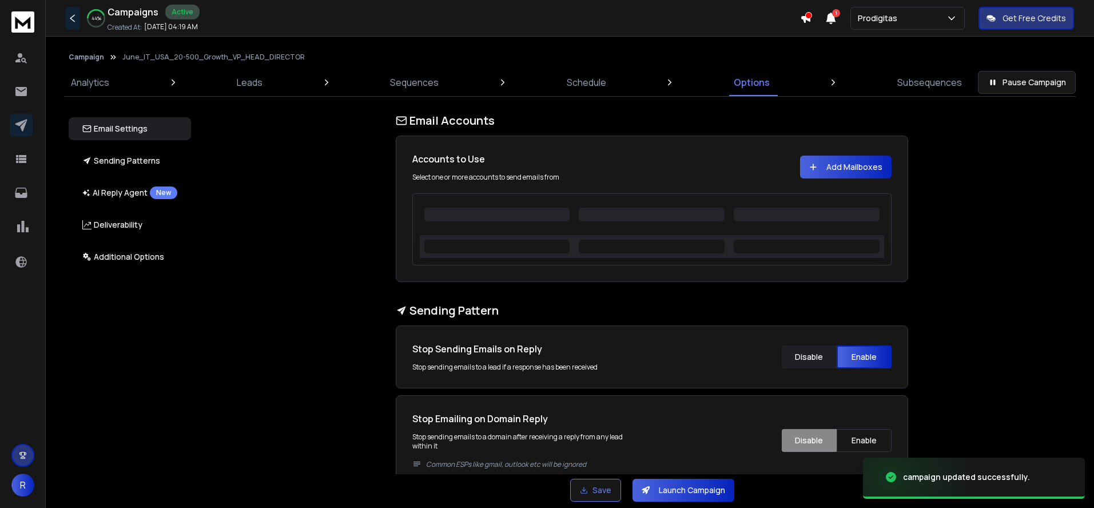
click at [74, 21] on icon at bounding box center [72, 17] width 5 height 7
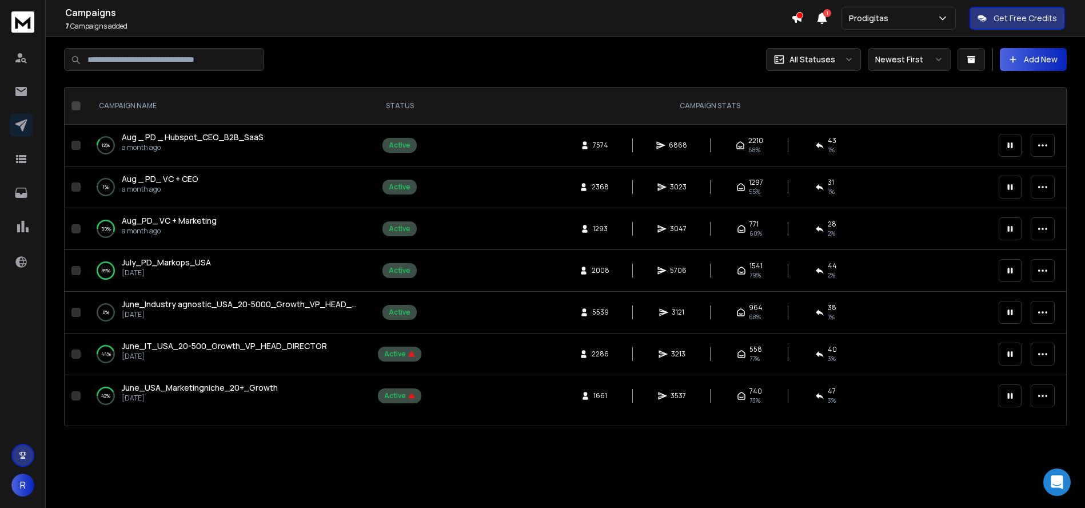
click at [215, 388] on span "June_USA_Marketingniche_20+_Growth" at bounding box center [200, 387] width 156 height 11
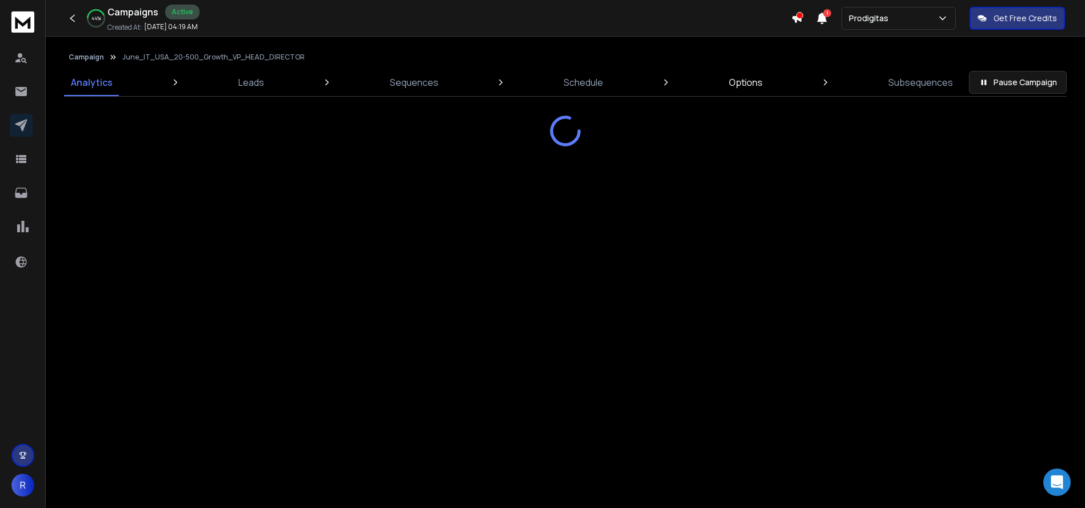
click at [754, 79] on p "Options" at bounding box center [746, 82] width 34 height 14
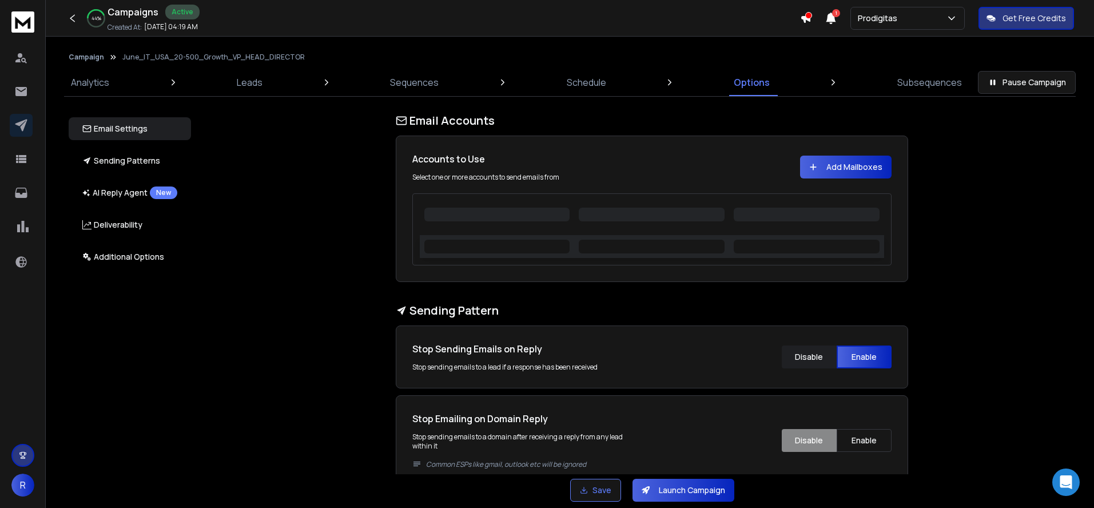
click at [811, 169] on icon "button" at bounding box center [813, 167] width 8 height 8
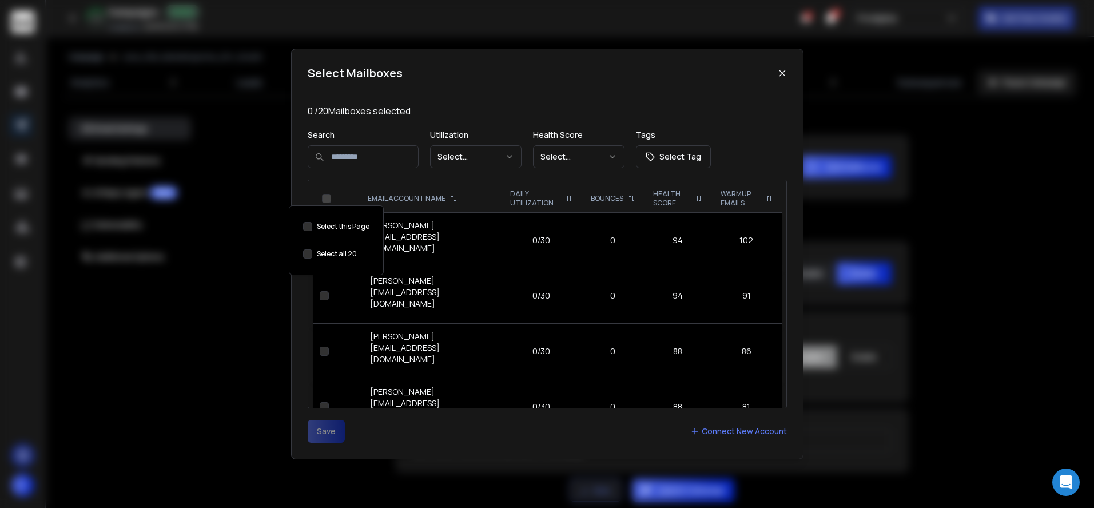
click at [329, 198] on button "Select this Page" at bounding box center [326, 198] width 9 height 9
click at [318, 449] on div "Select Mailboxes 20 / 20 Mailboxes selected Search Utilization Select... Health…" at bounding box center [547, 254] width 512 height 410
drag, startPoint x: 323, startPoint y: 438, endPoint x: 580, endPoint y: 370, distance: 265.6
click at [323, 438] on button "Save" at bounding box center [326, 431] width 37 height 23
